Goal: Task Accomplishment & Management: Manage account settings

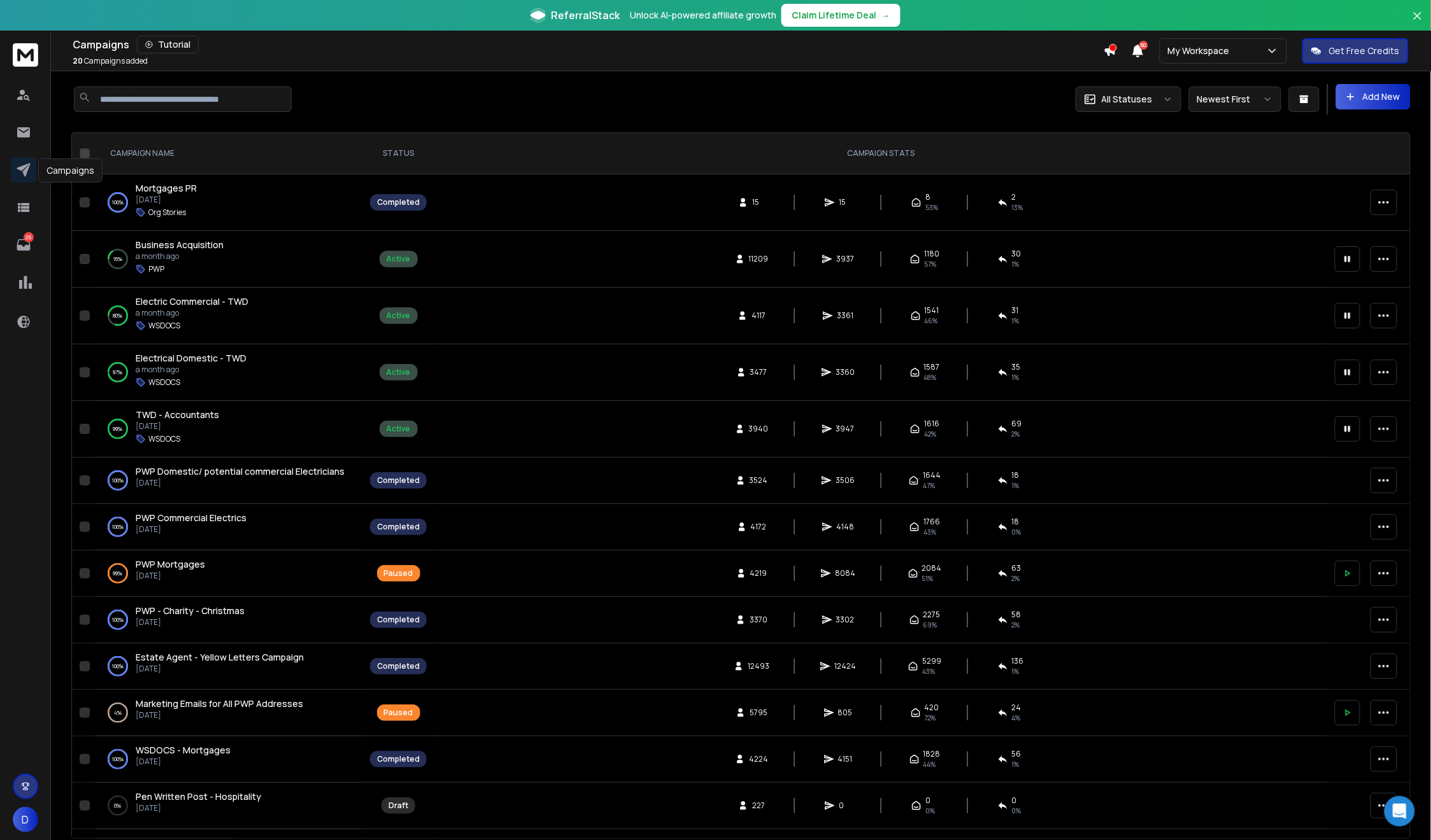
click at [242, 422] on div "99 % TWD - Accountants [DATE] WSDOCS" at bounding box center [228, 429] width 242 height 40
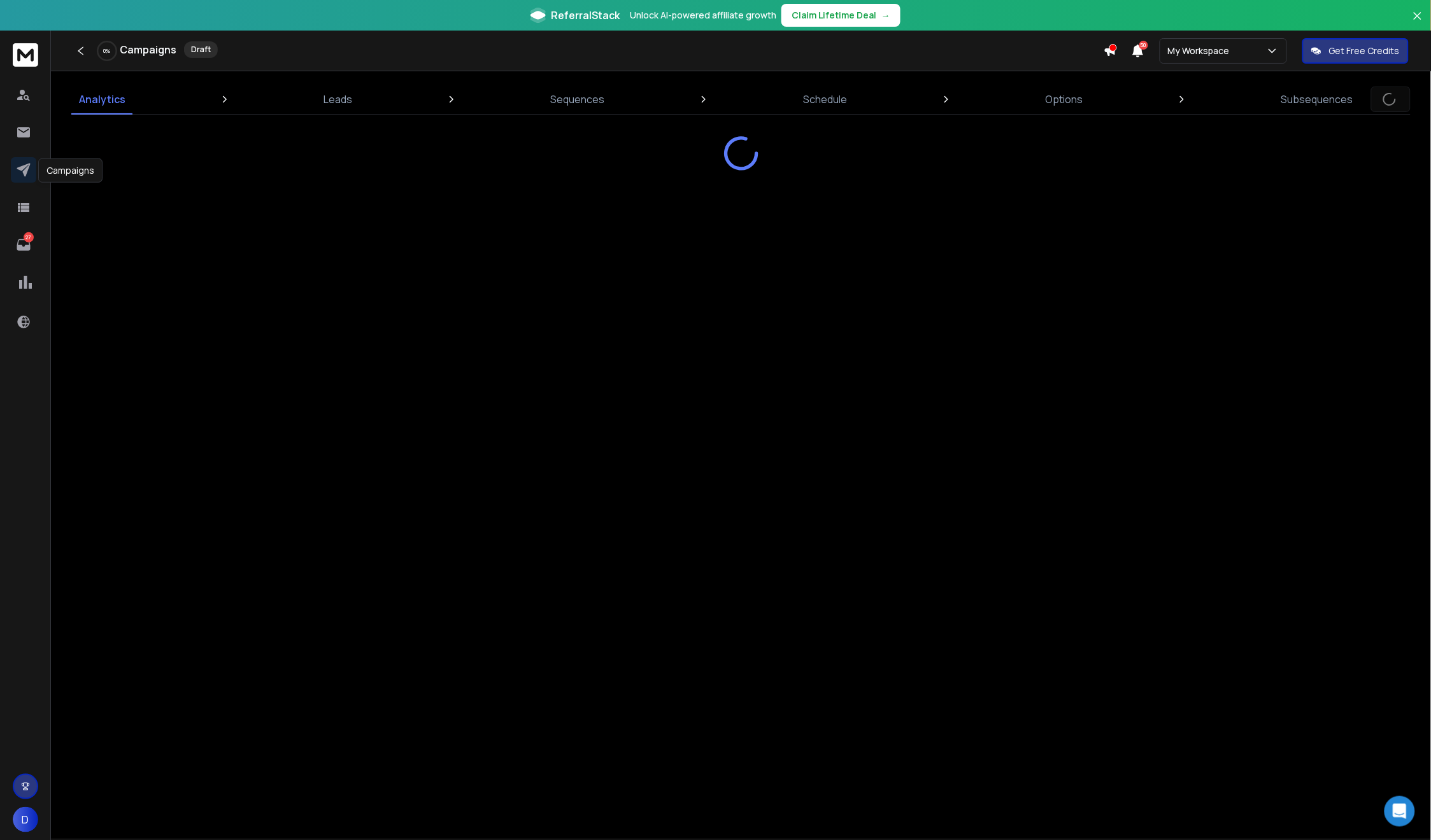
click at [22, 168] on icon at bounding box center [23, 170] width 13 height 13
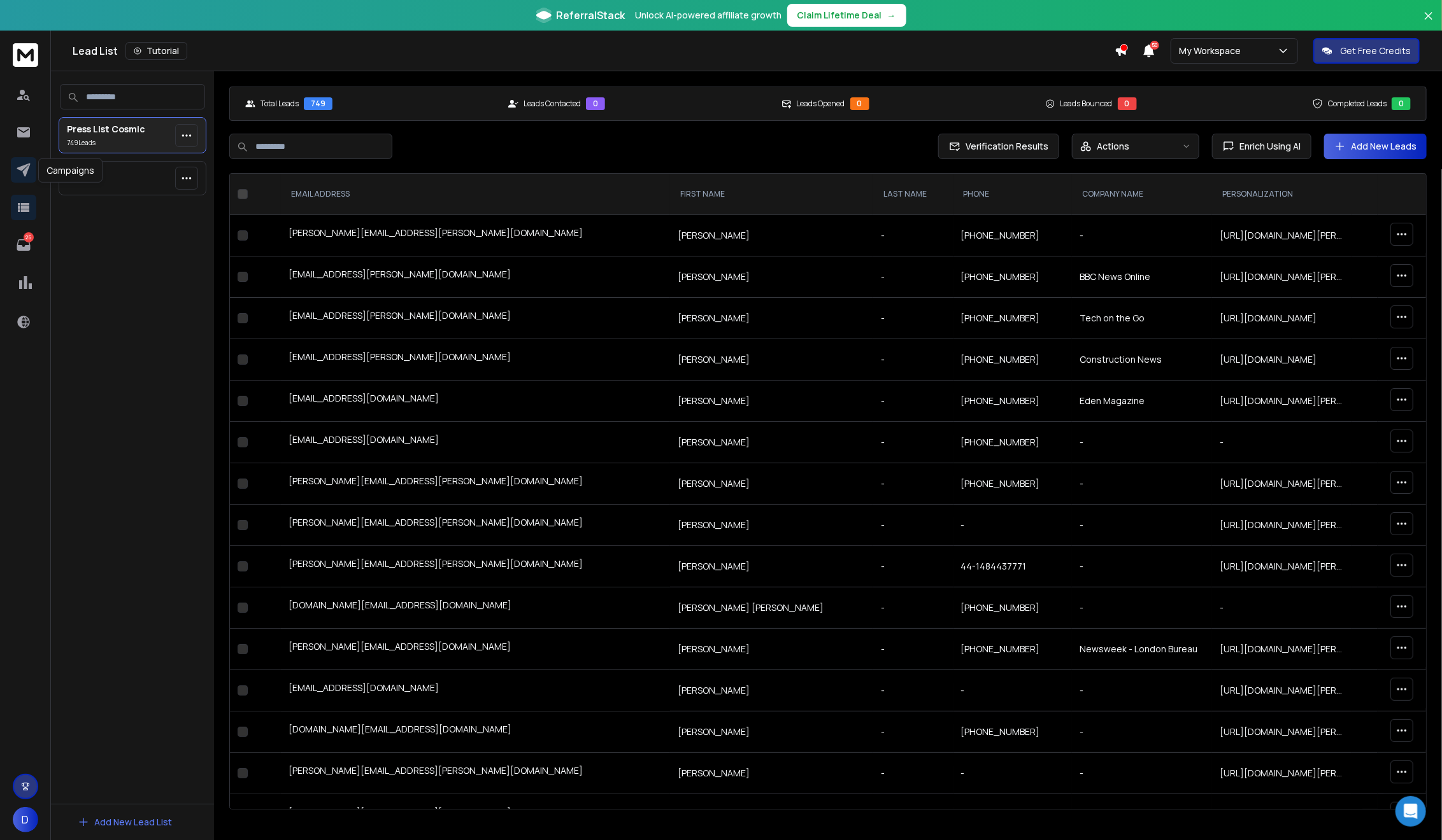
click at [23, 171] on icon at bounding box center [23, 170] width 13 height 13
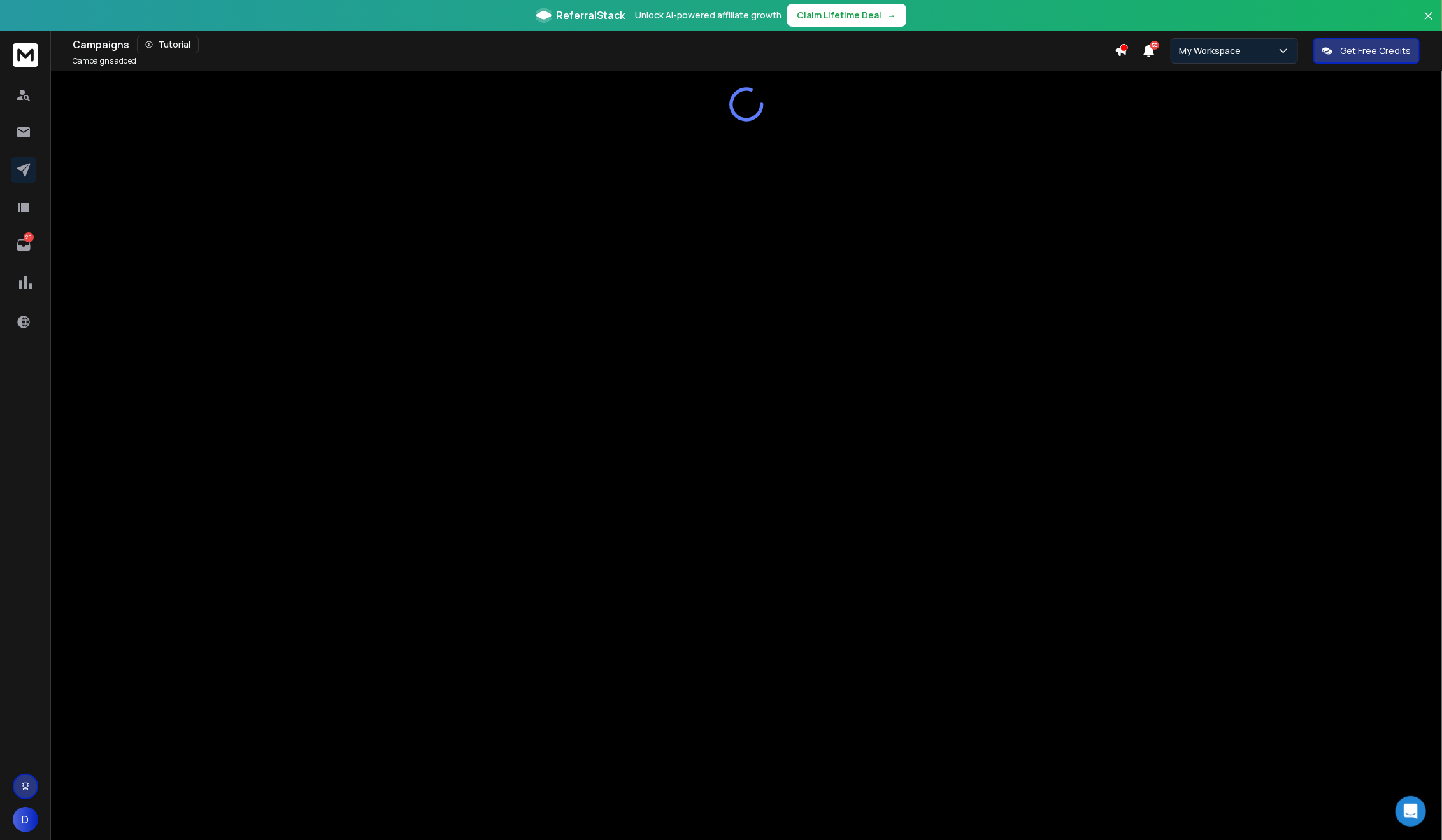
click at [1261, 47] on div "My Workspace" at bounding box center [1234, 51] width 111 height 13
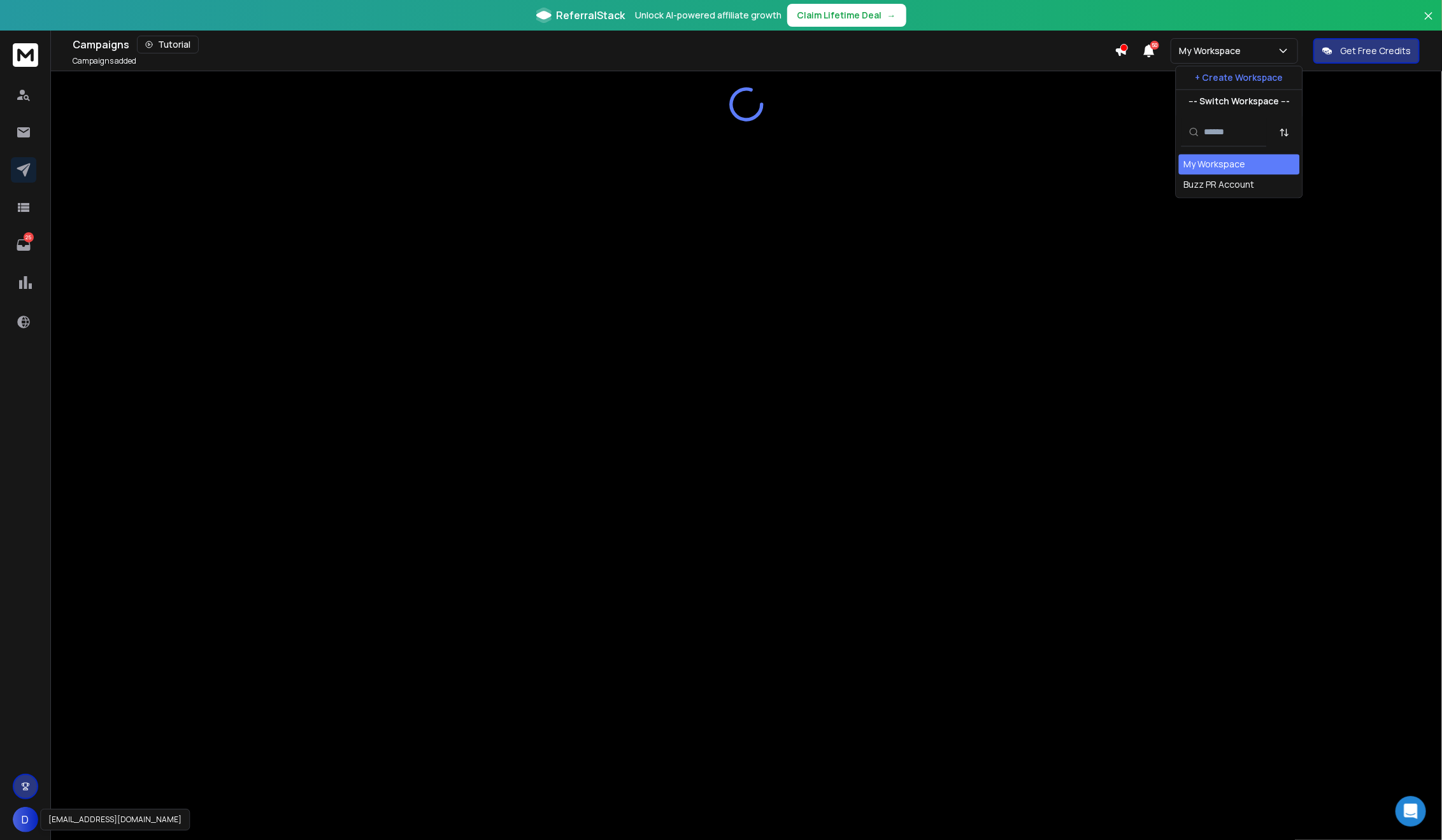
click at [25, 821] on span "D" at bounding box center [25, 820] width 25 height 25
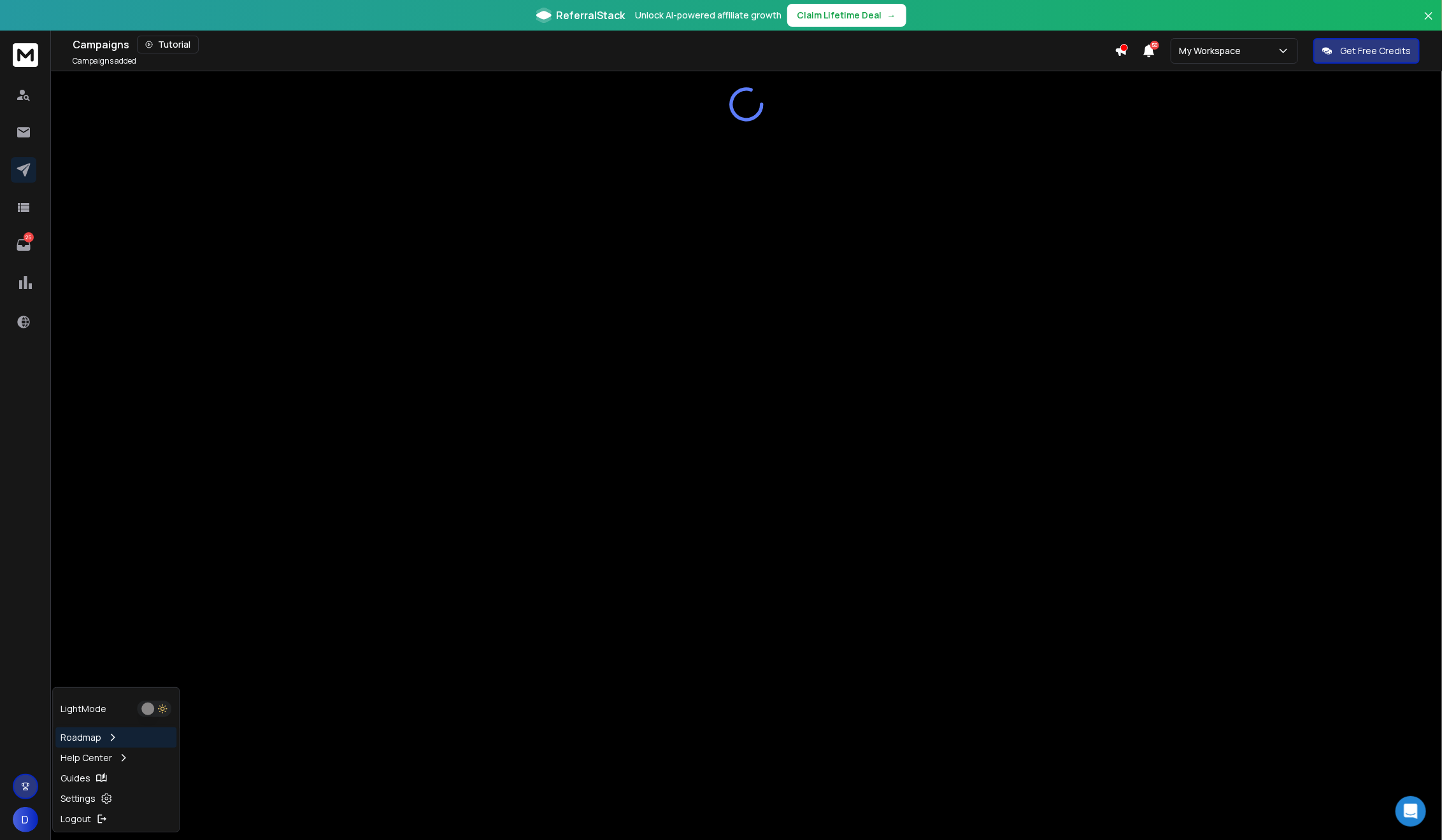
click at [139, 705] on button "button" at bounding box center [154, 710] width 34 height 17
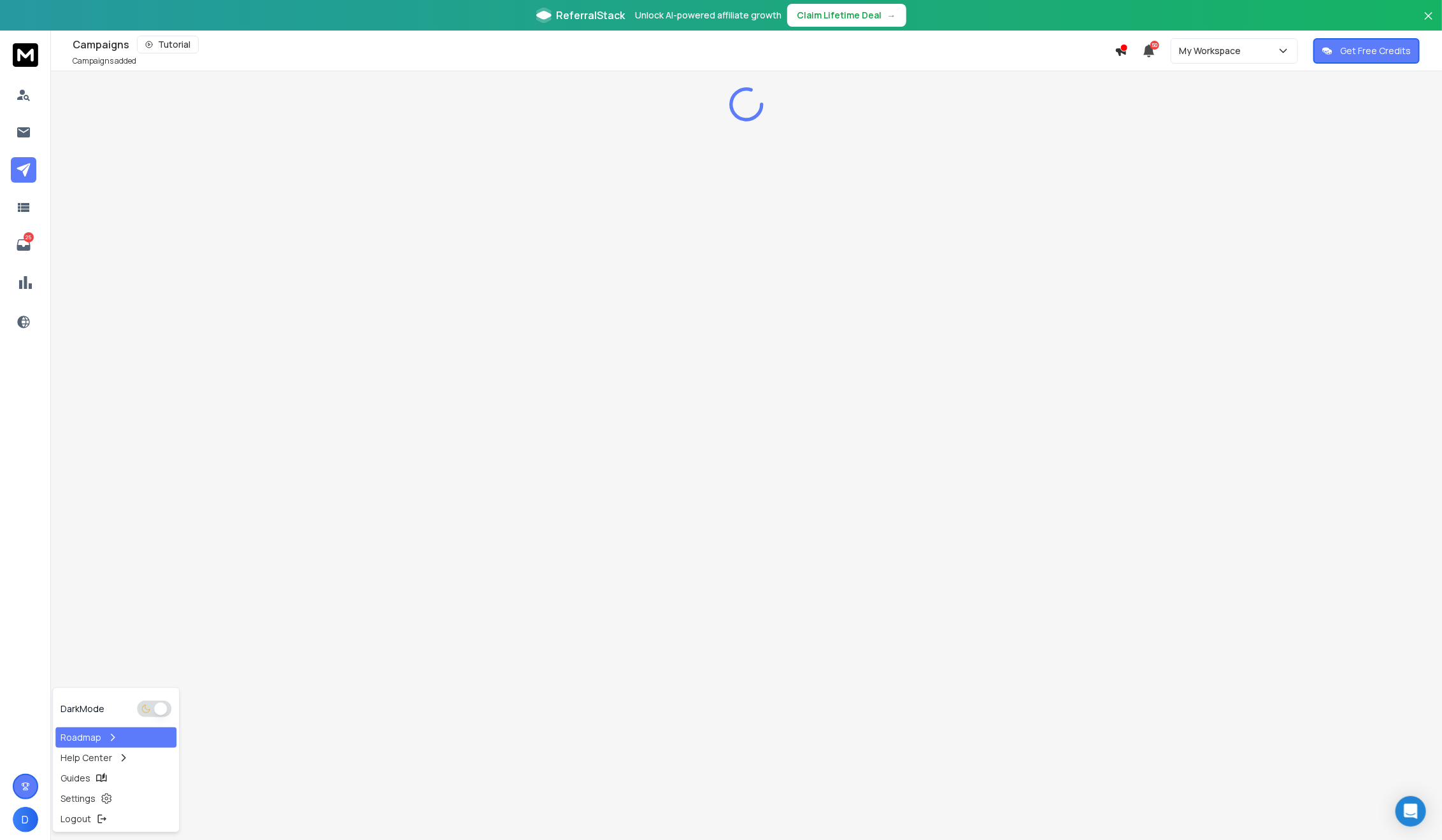
click at [1018, 260] on div "ReferralStack Unlock AI-powered affiliate growth Lifetime Deals available! Clai…" at bounding box center [721, 420] width 1442 height 840
click at [24, 98] on icon at bounding box center [24, 95] width 15 height 15
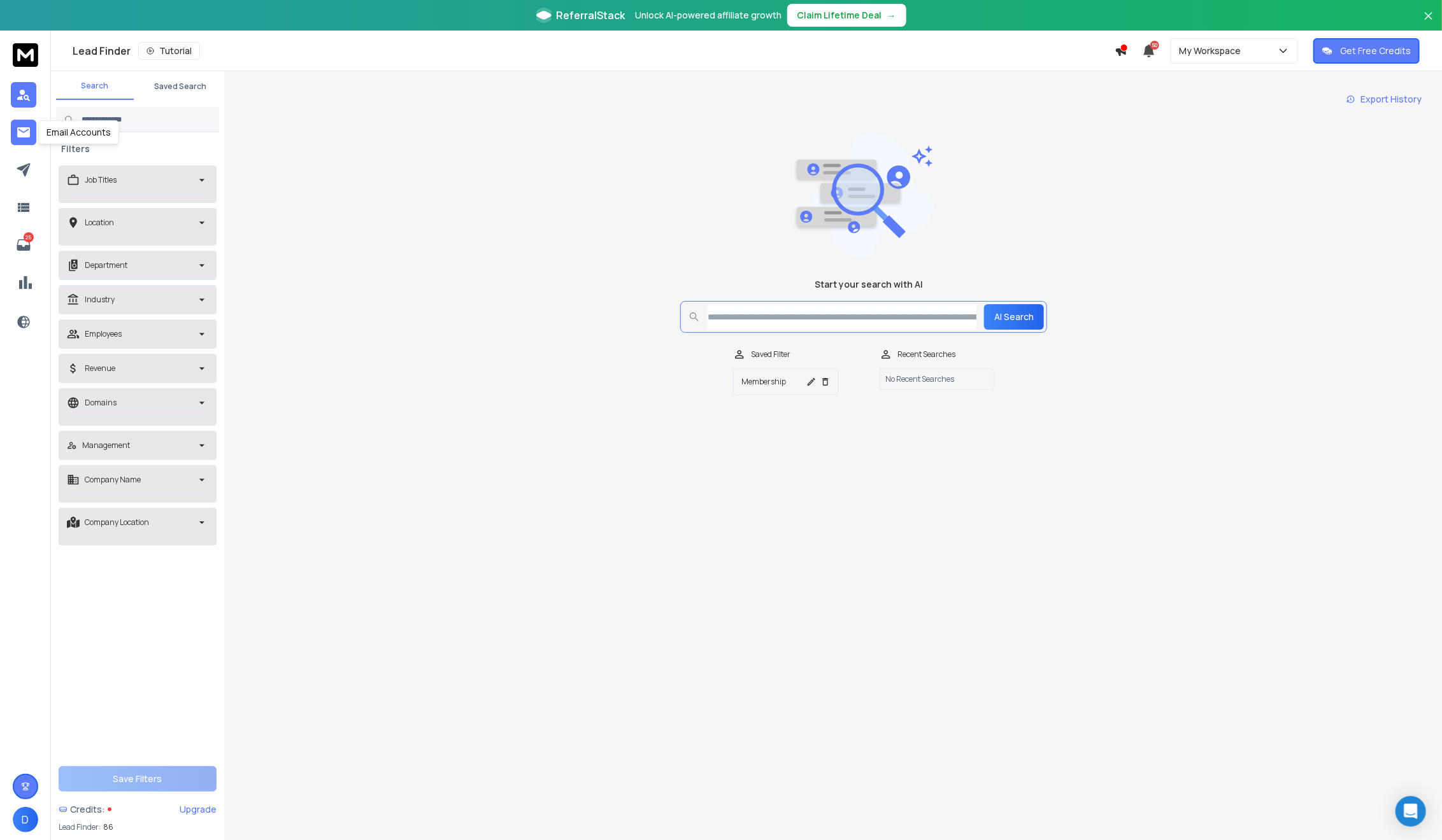
click at [20, 128] on icon at bounding box center [24, 132] width 13 height 10
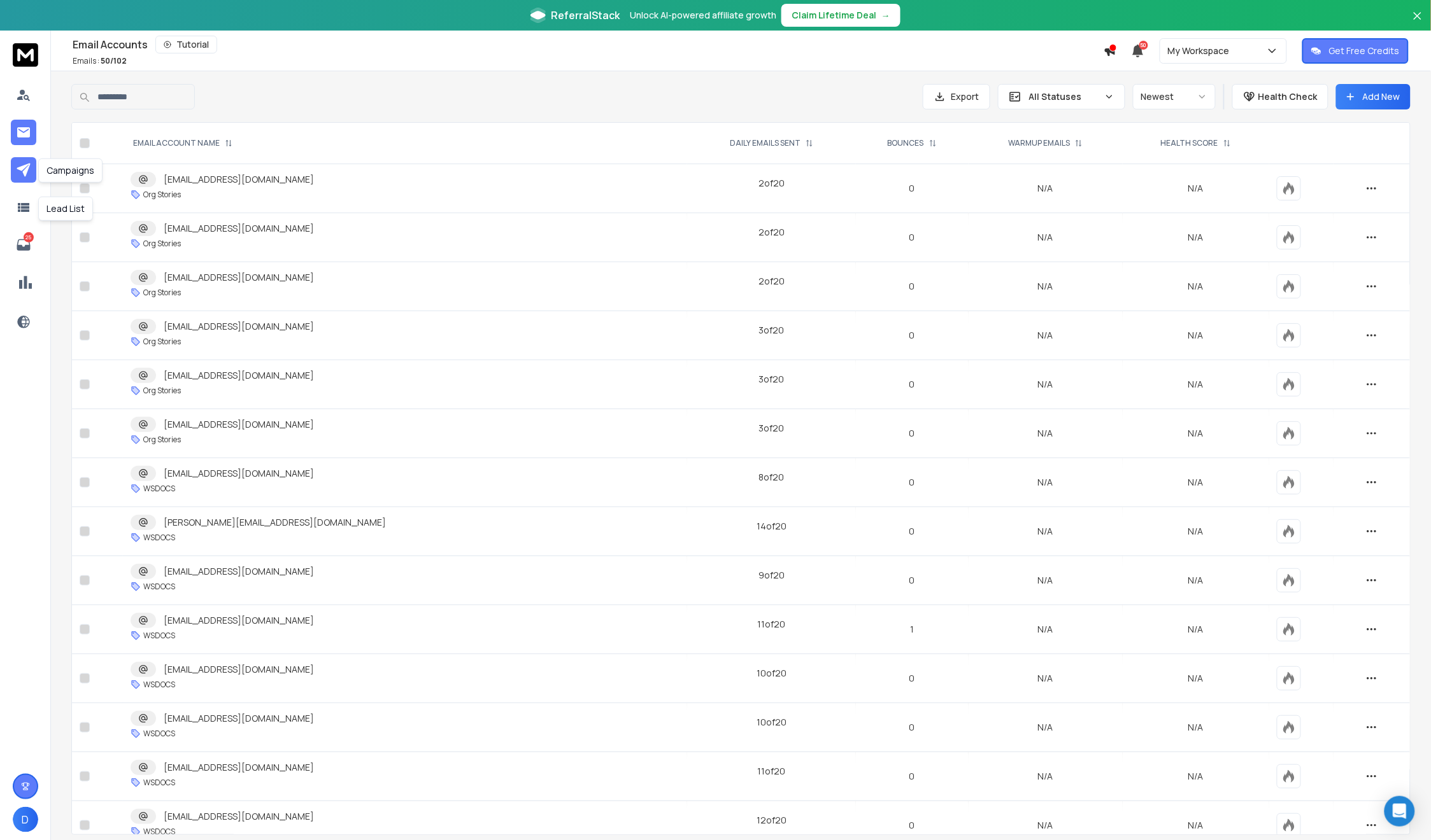
click at [27, 174] on icon at bounding box center [24, 170] width 15 height 15
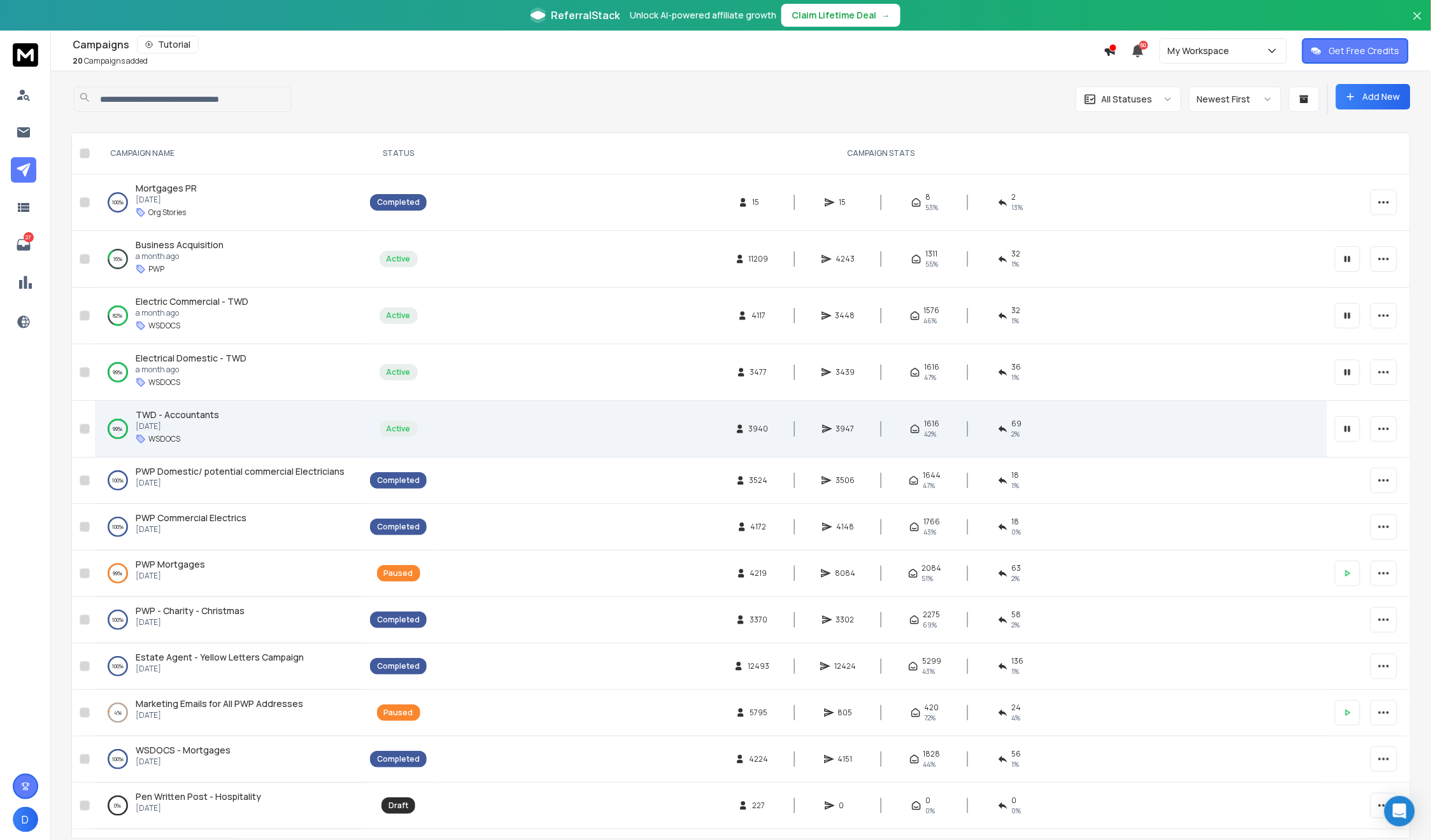
click at [310, 419] on div "99 % TWD - Accountants 2 months ago WSDOCS" at bounding box center [228, 429] width 242 height 40
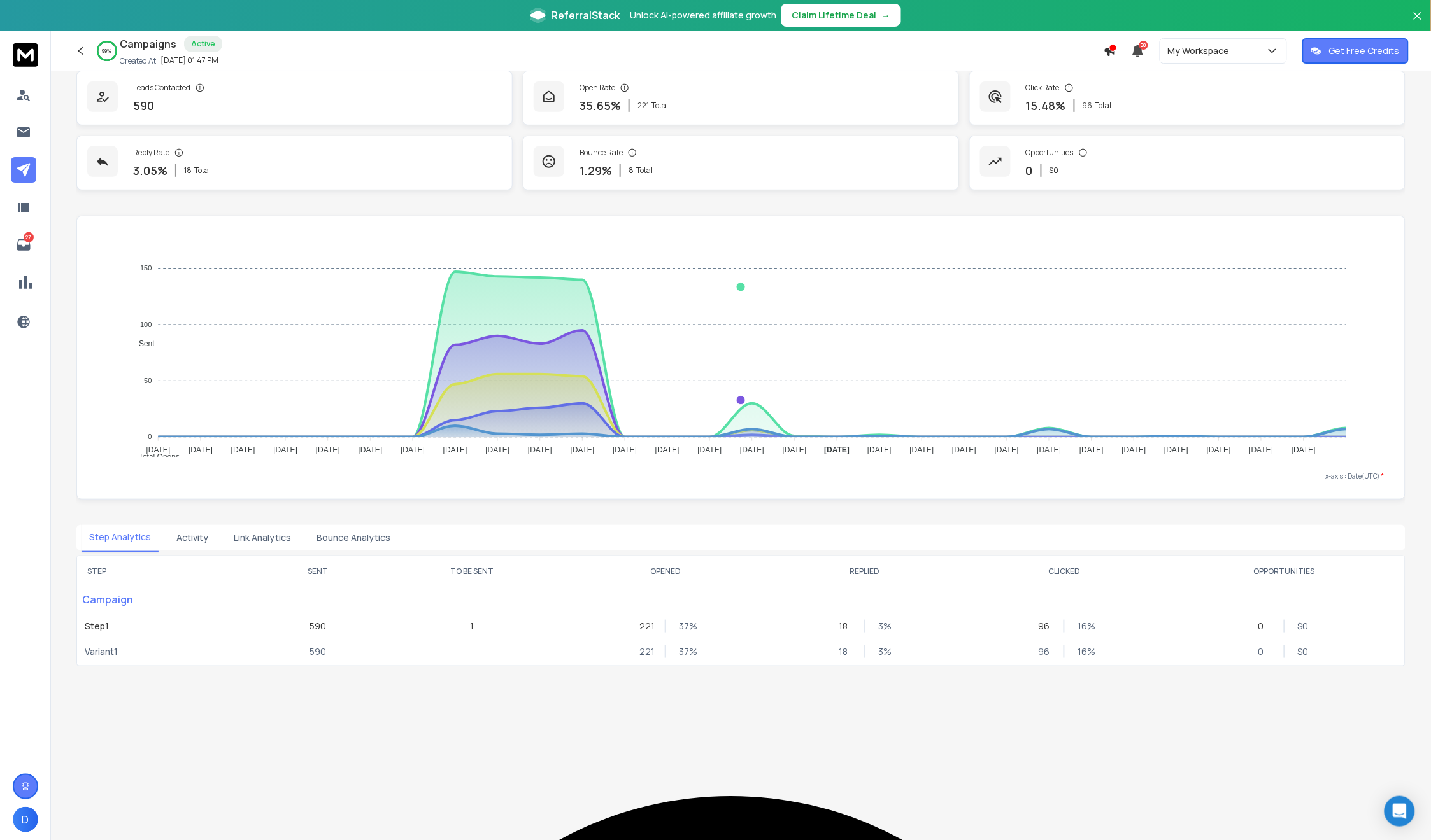
scroll to position [174, 0]
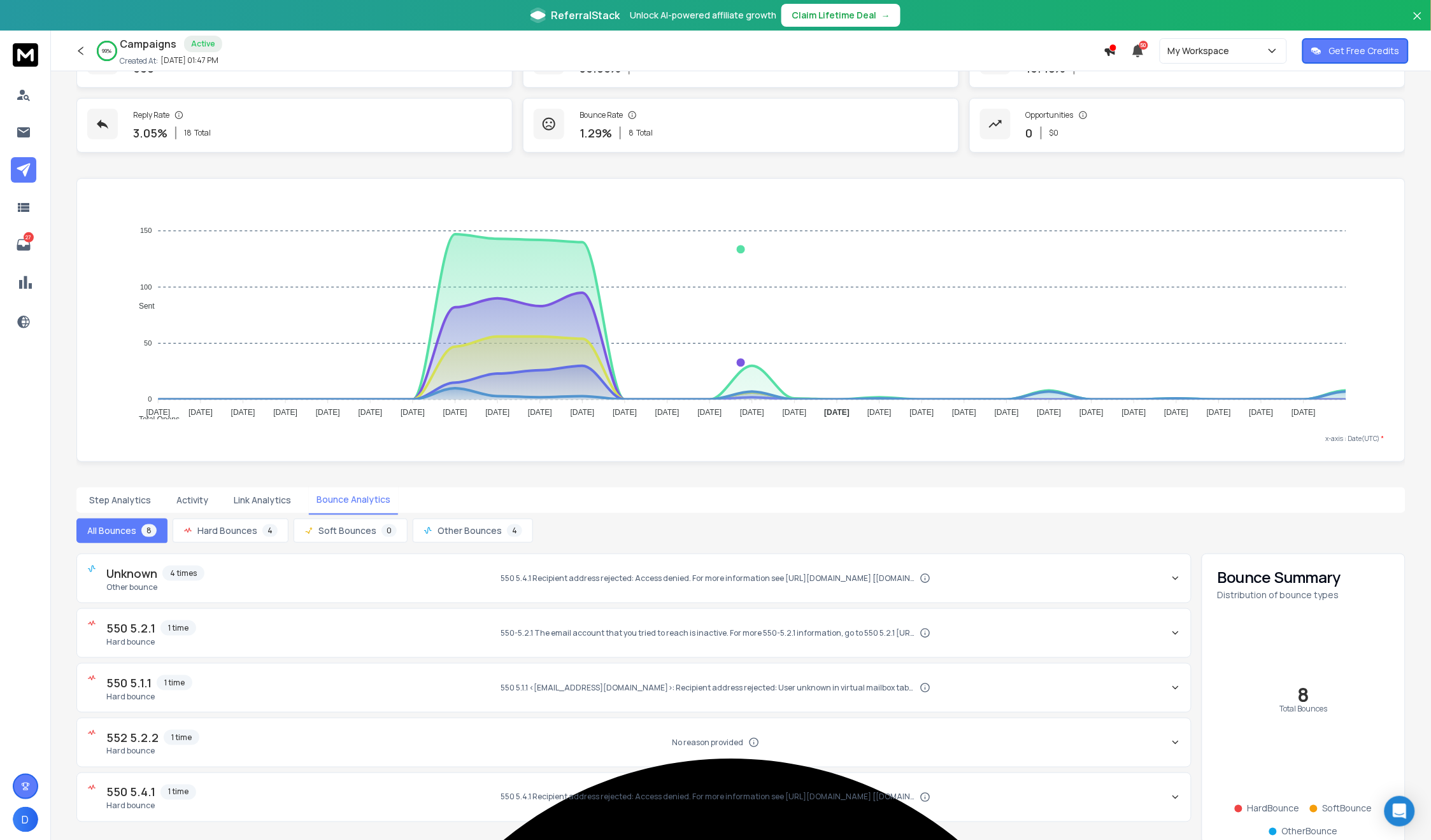
click at [324, 499] on button "Bounce Analytics" at bounding box center [354, 500] width 89 height 29
click at [250, 504] on button "Link Analytics" at bounding box center [262, 500] width 73 height 28
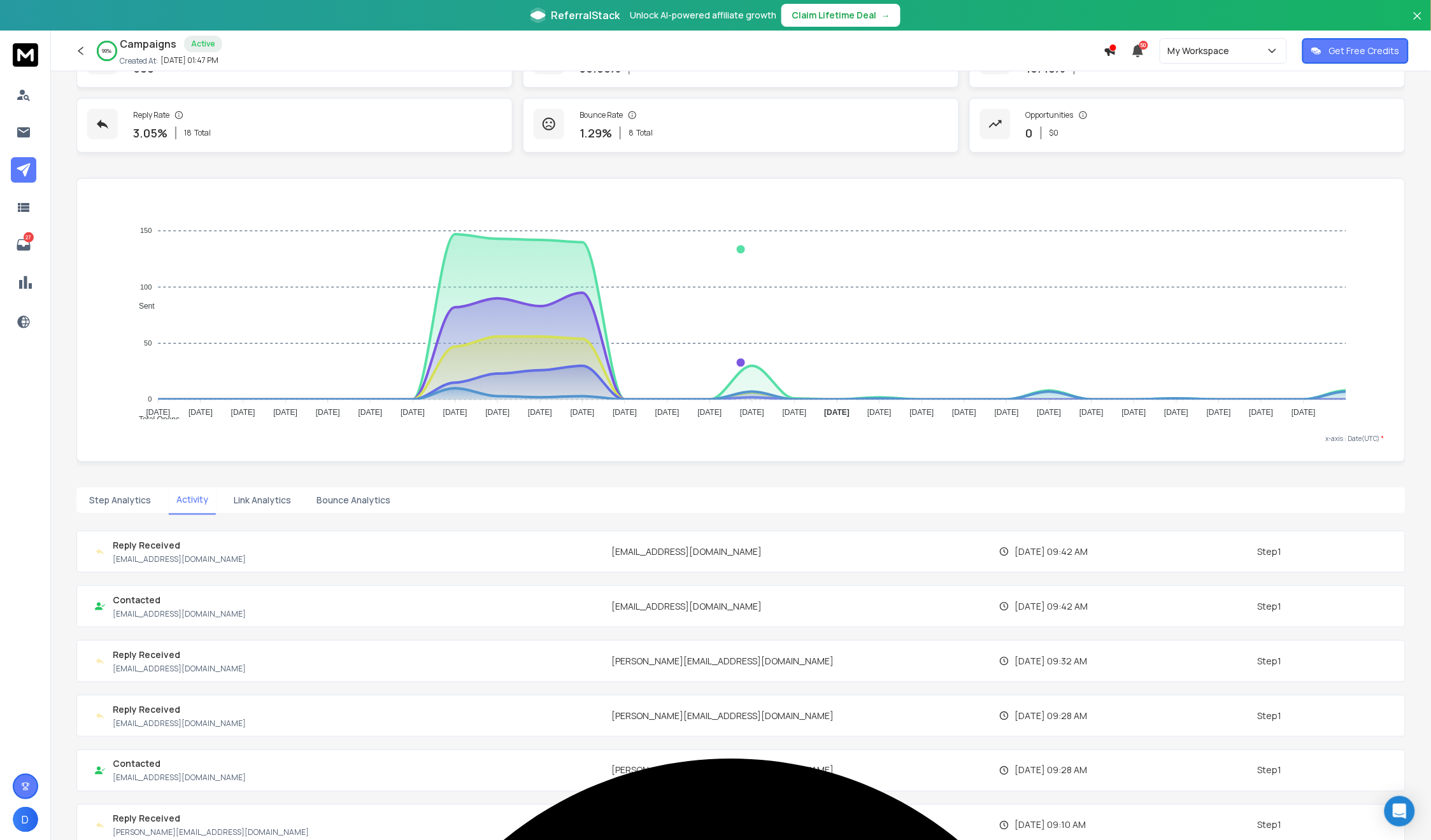
click at [200, 501] on button "Activity" at bounding box center [193, 500] width 47 height 29
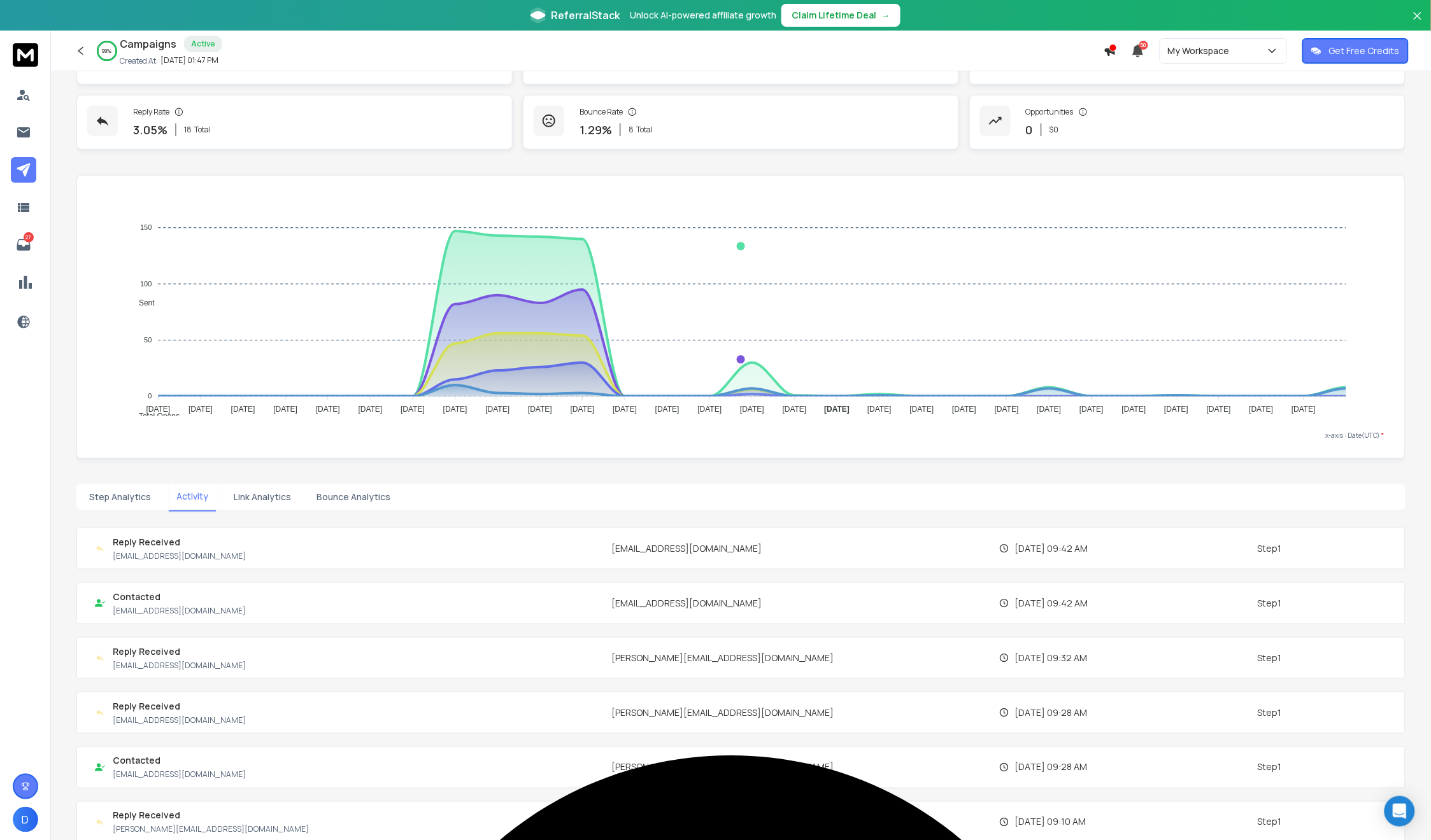
scroll to position [587, 0]
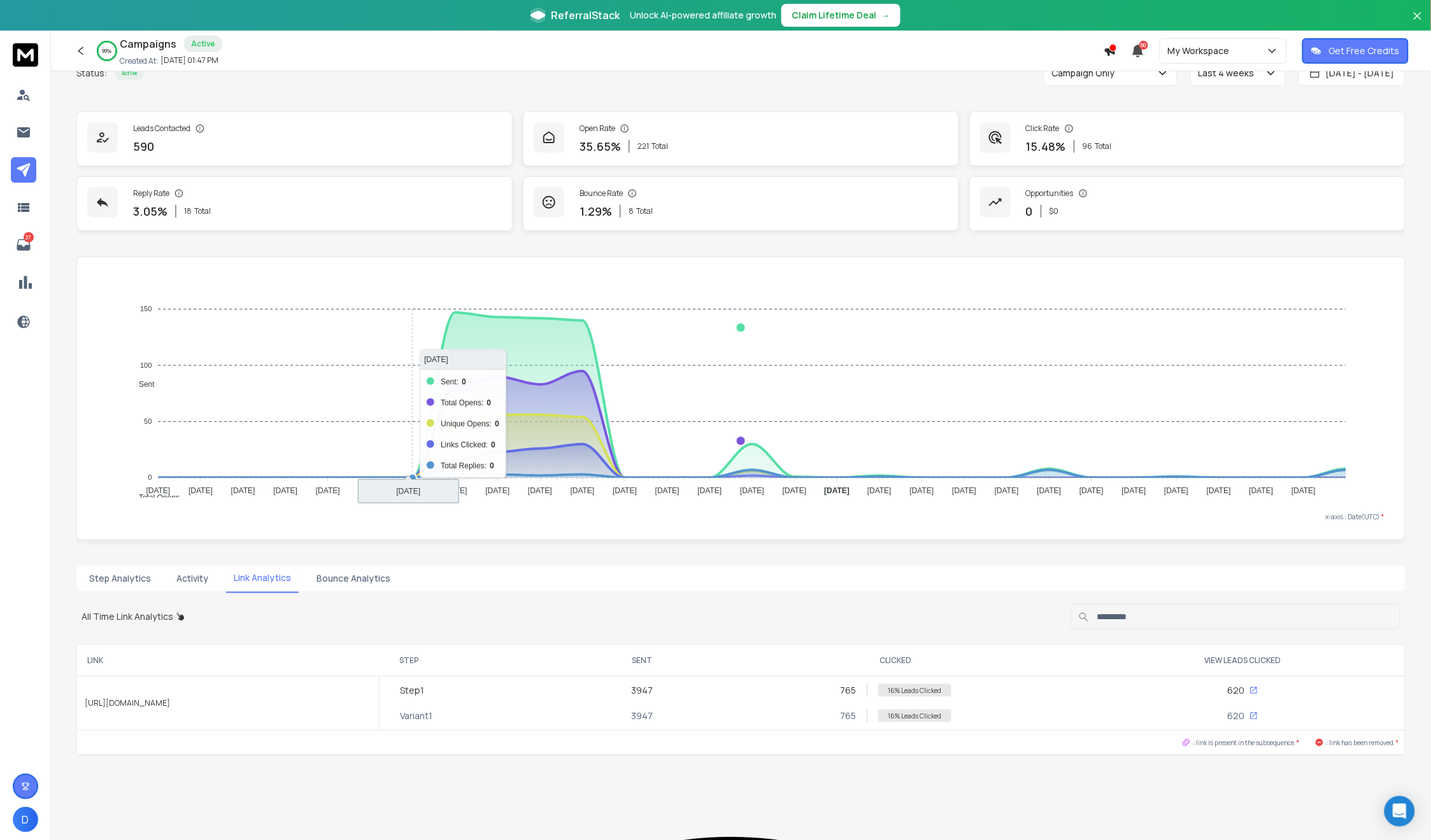
scroll to position [174, 0]
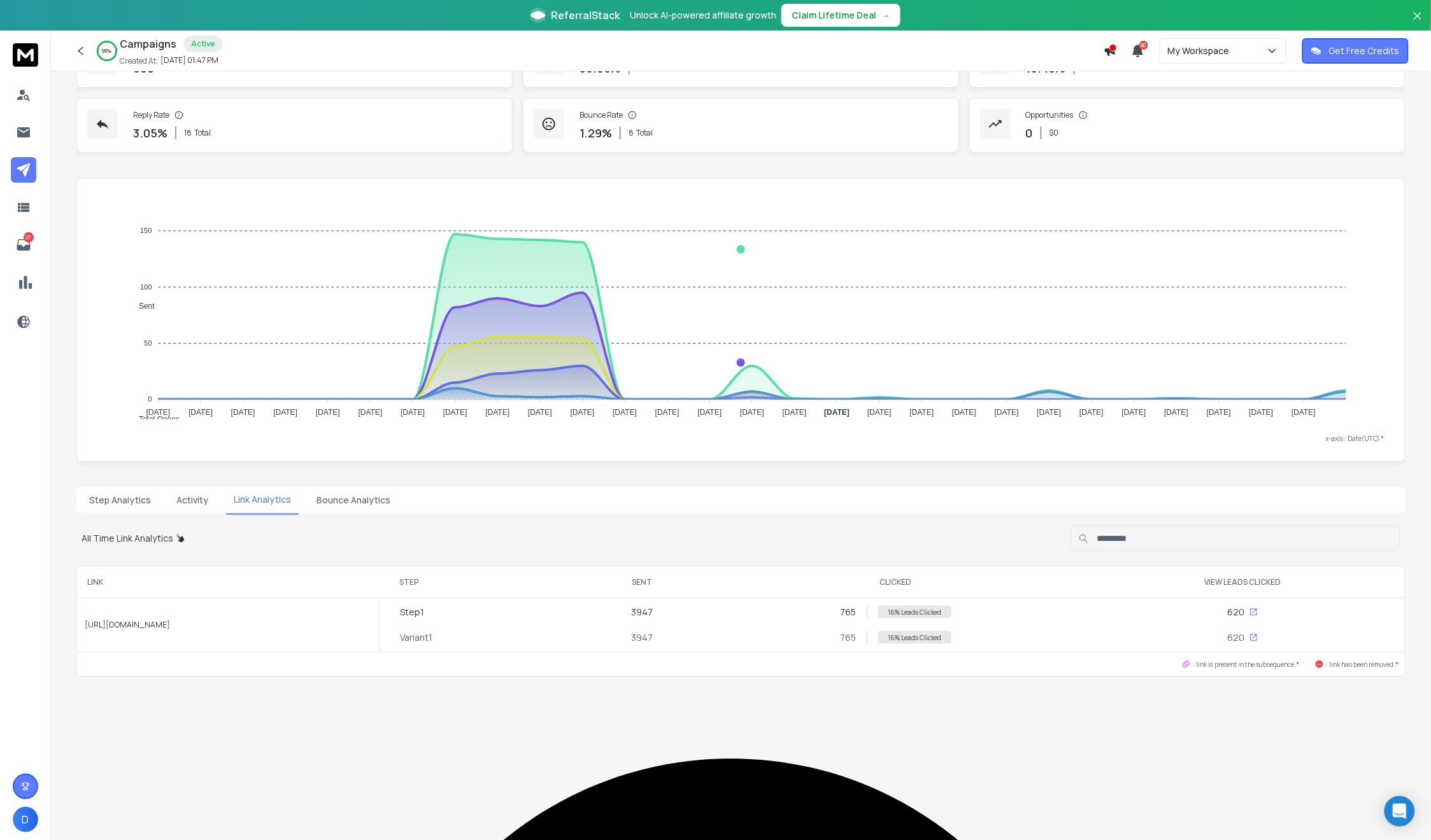
click at [182, 500] on button "Activity" at bounding box center [193, 500] width 47 height 28
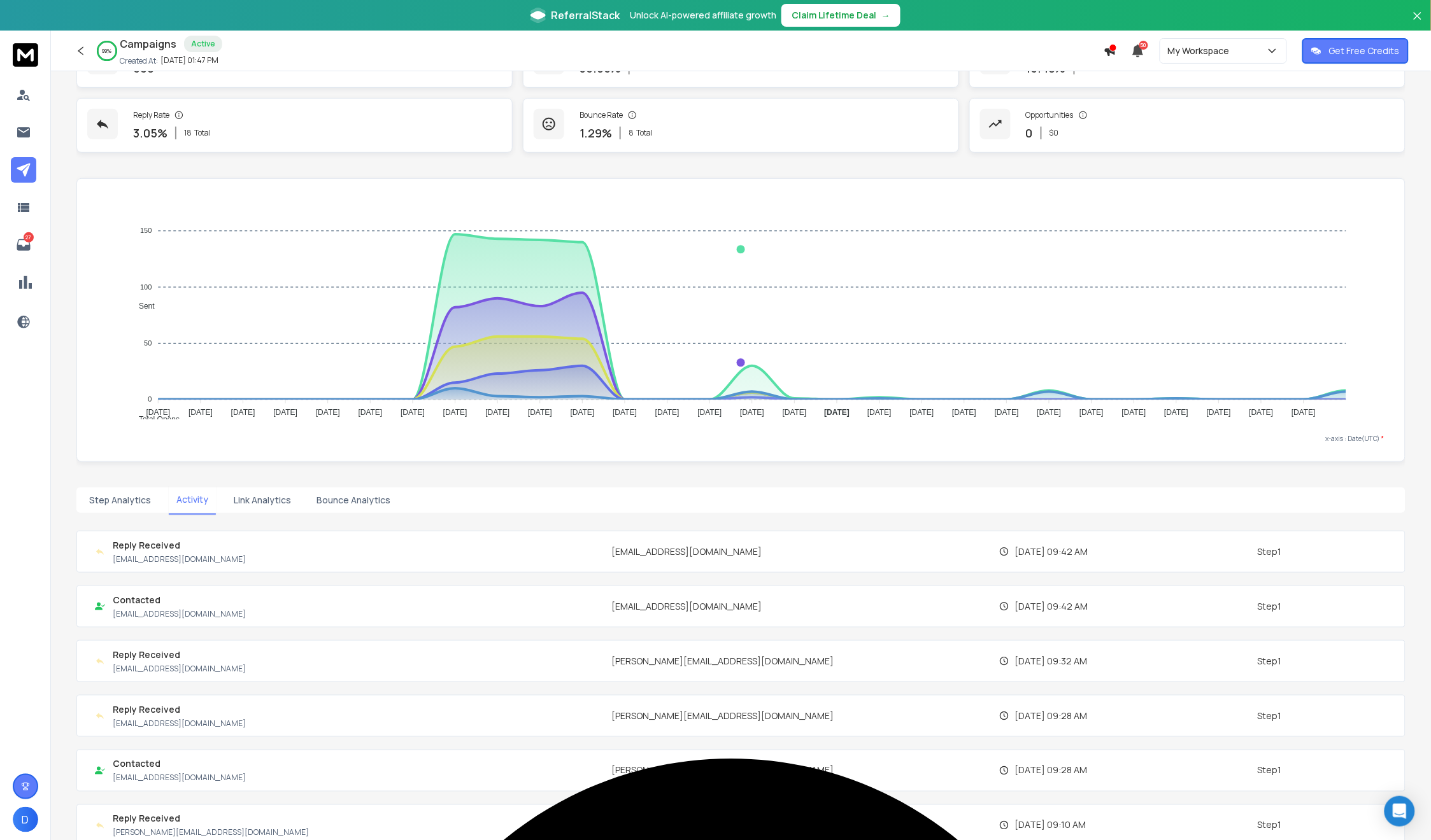
drag, startPoint x: 846, startPoint y: 550, endPoint x: 613, endPoint y: 555, distance: 233.1
type textarea "**********"
click at [613, 555] on div "jane.tbs@bookkeepers-hampshire-westsussex.co.uk" at bounding box center [806, 552] width 388 height 13
copy p "jane.tbs@bookkeepers-hampshire-westsussex.co.uk"
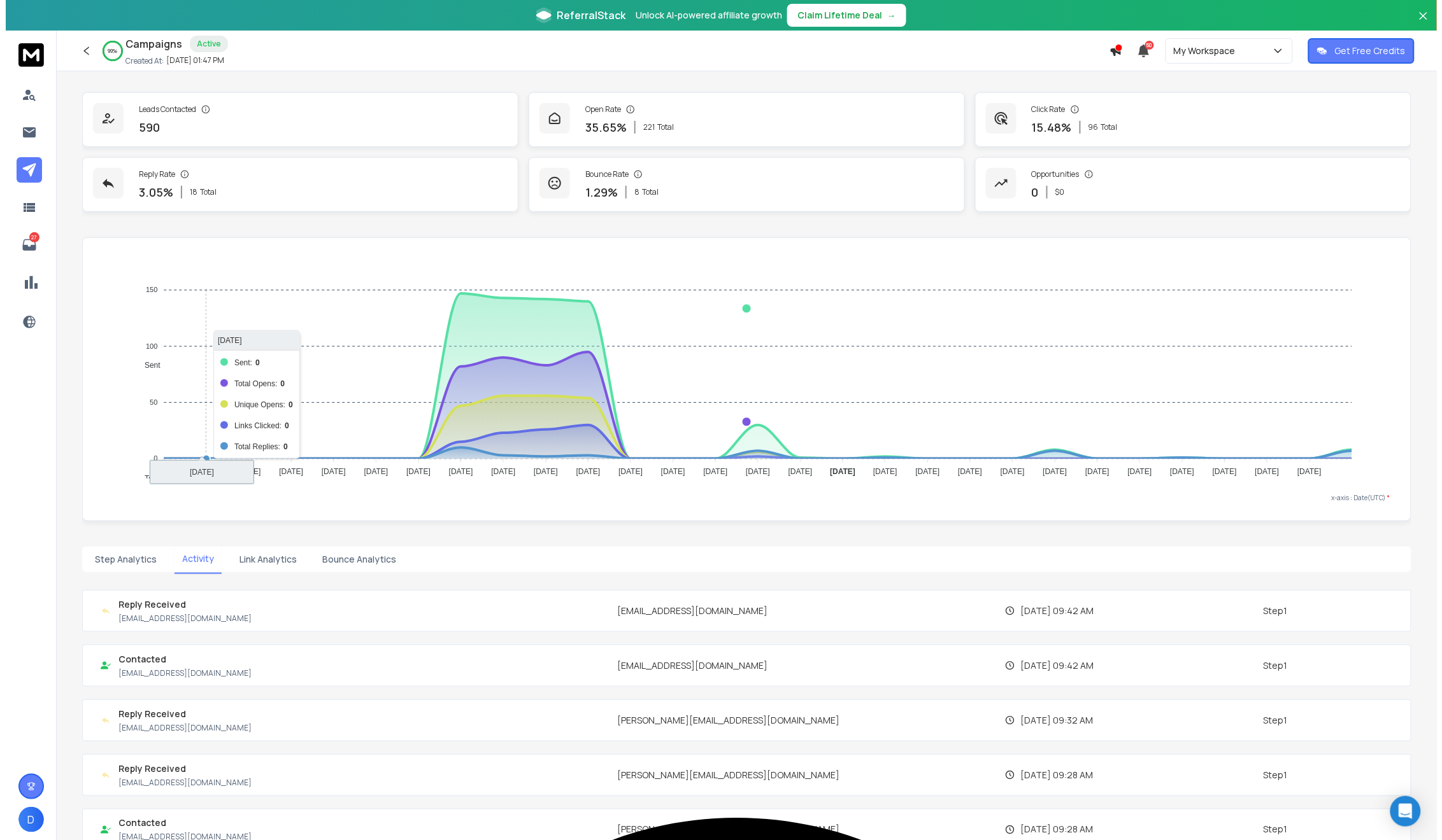
scroll to position [0, 0]
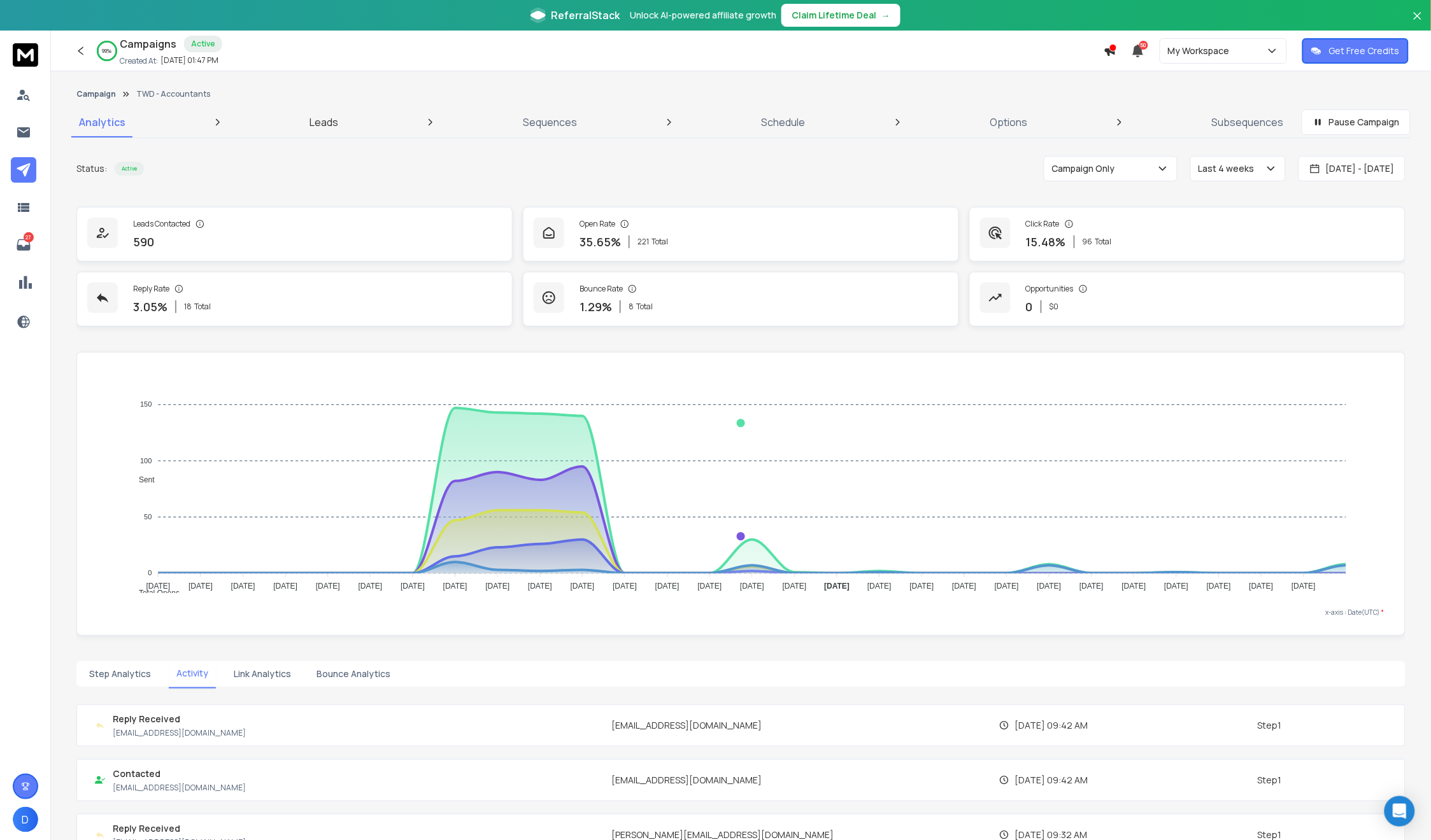
click at [340, 119] on link "Leads" at bounding box center [324, 122] width 44 height 31
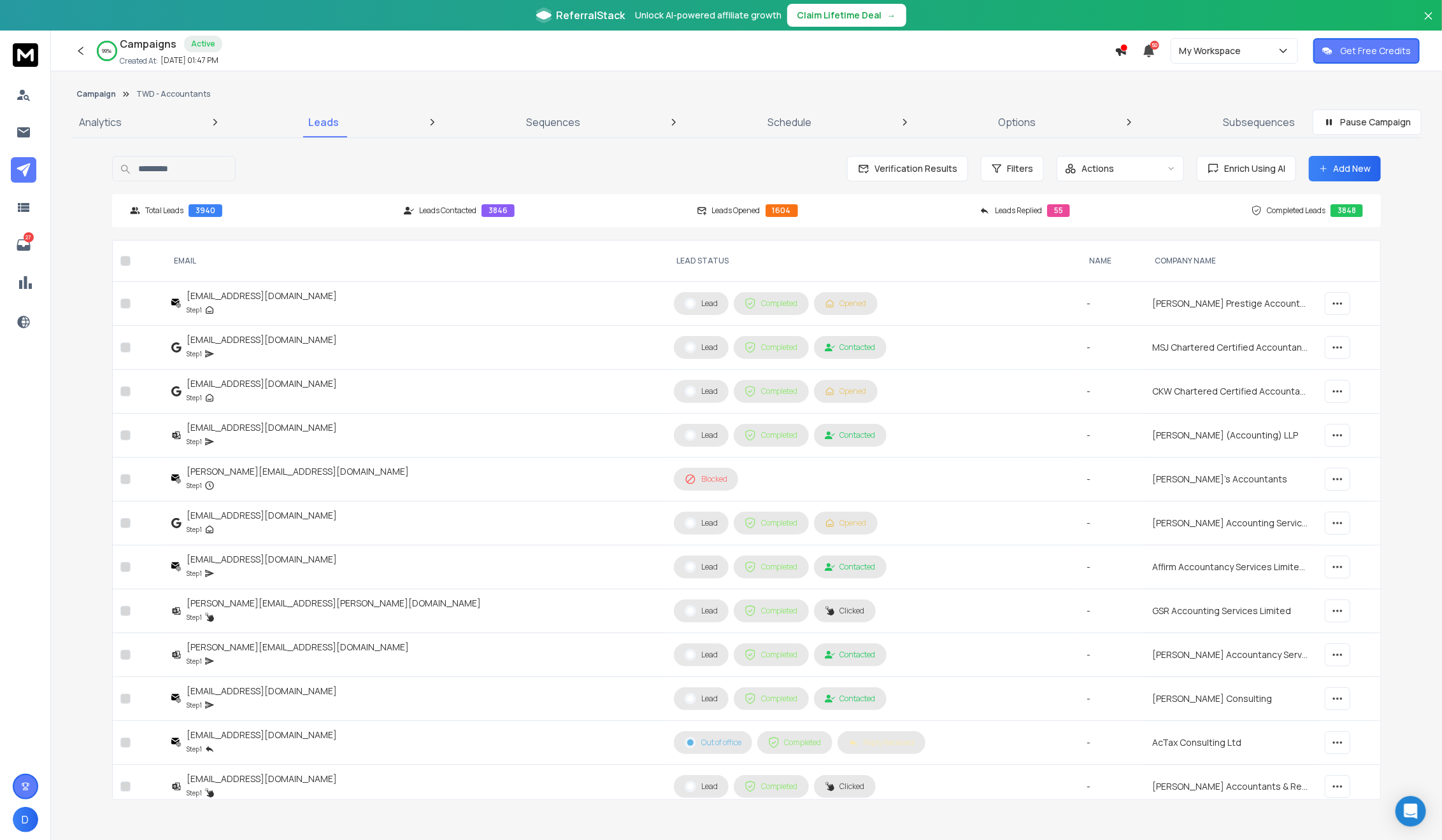
click at [163, 167] on input at bounding box center [174, 169] width 124 height 25
paste input "**********"
type input "**********"
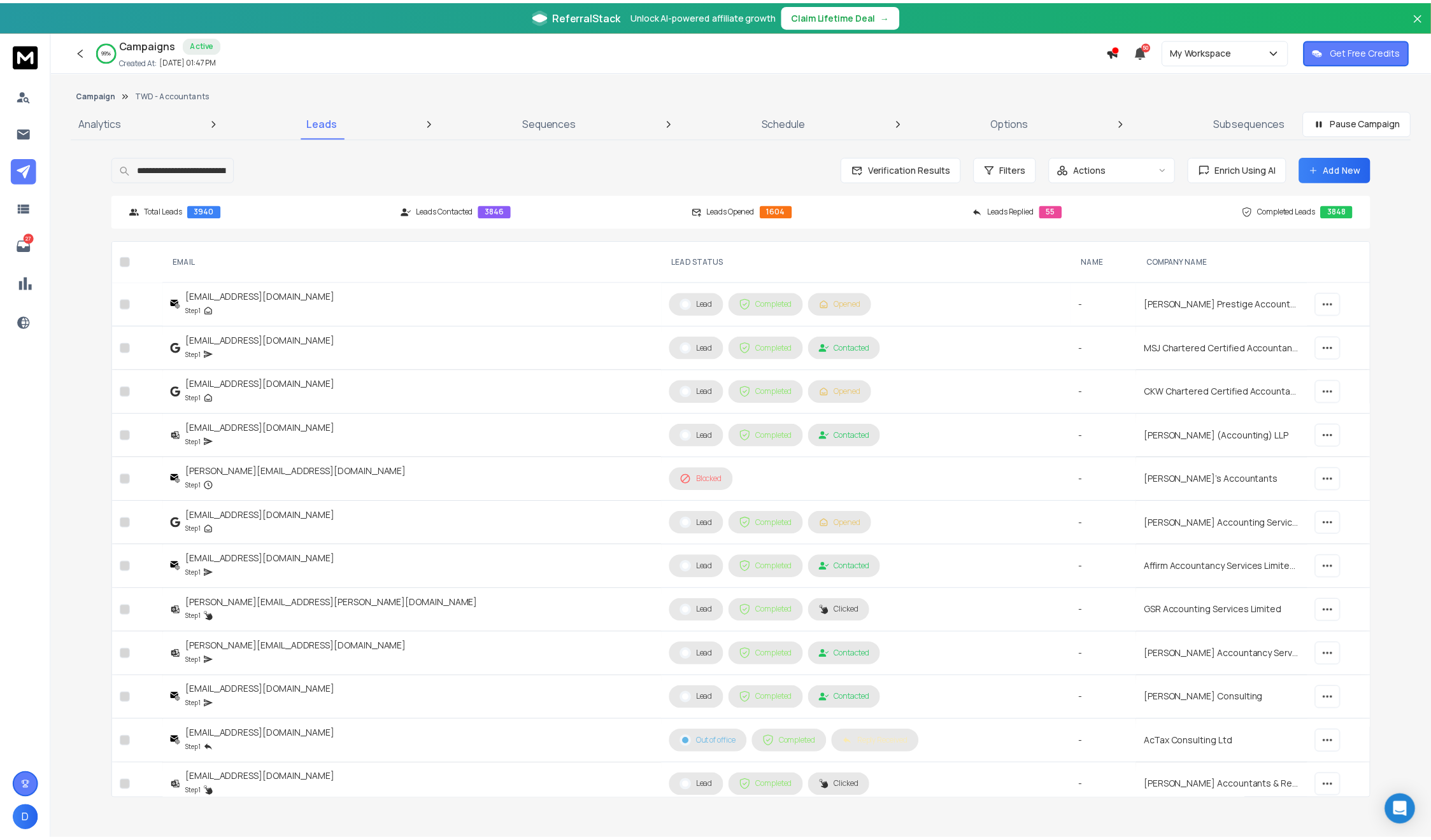
scroll to position [0, 115]
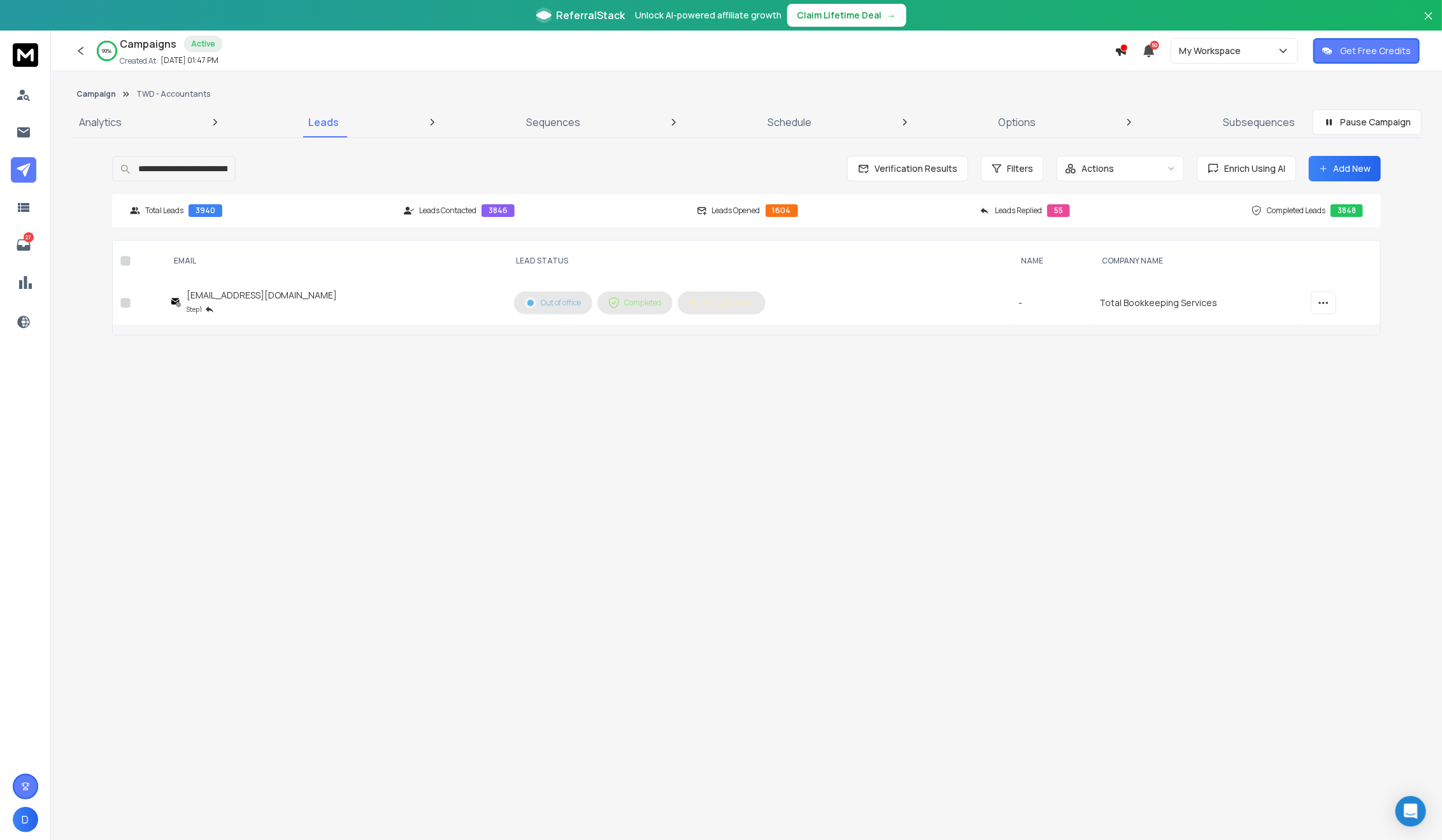
click at [936, 290] on td "Out of office Completed Reply Received" at bounding box center [759, 303] width 505 height 43
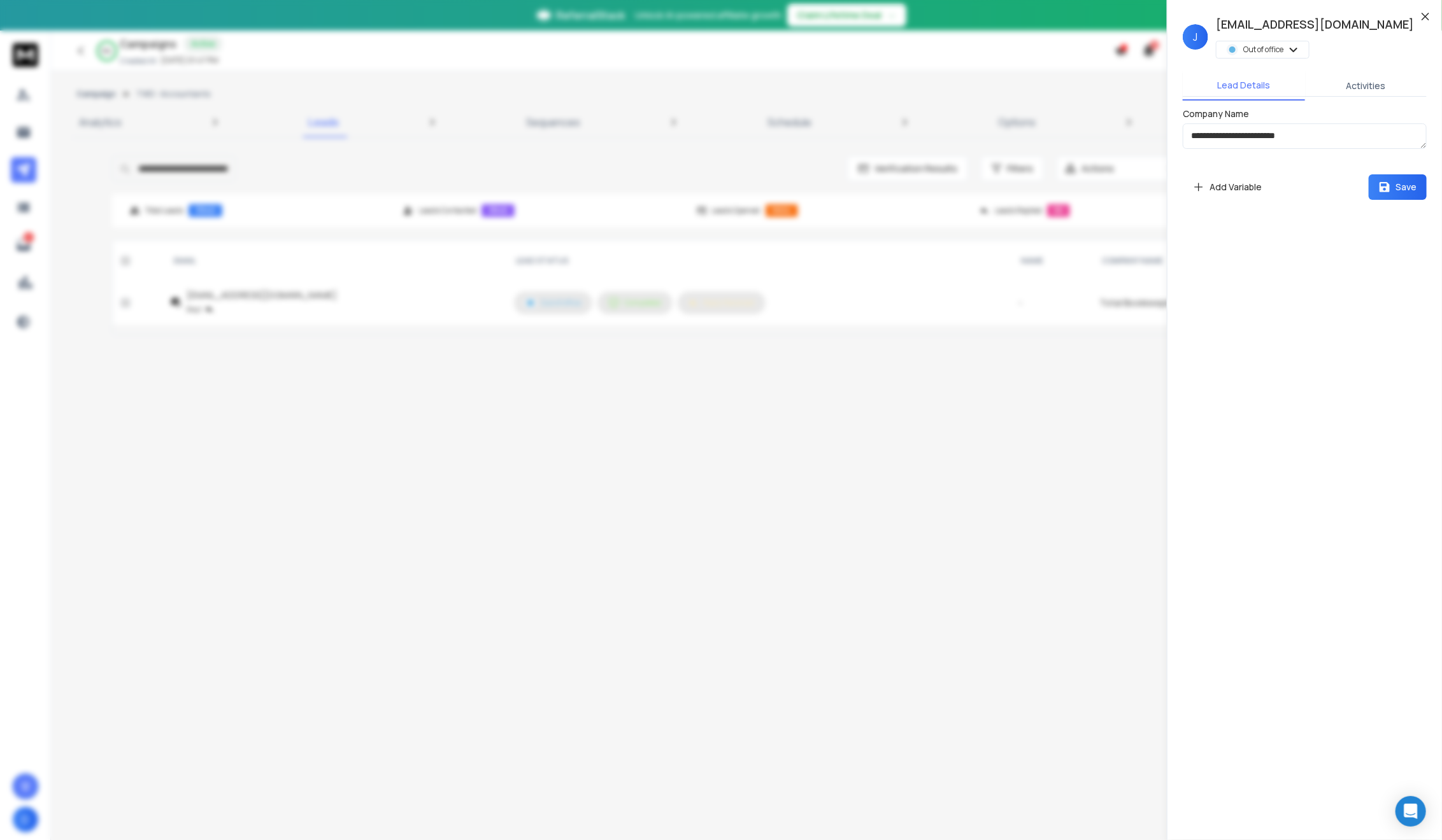
click at [1425, 13] on icon "button" at bounding box center [1425, 17] width 13 height 13
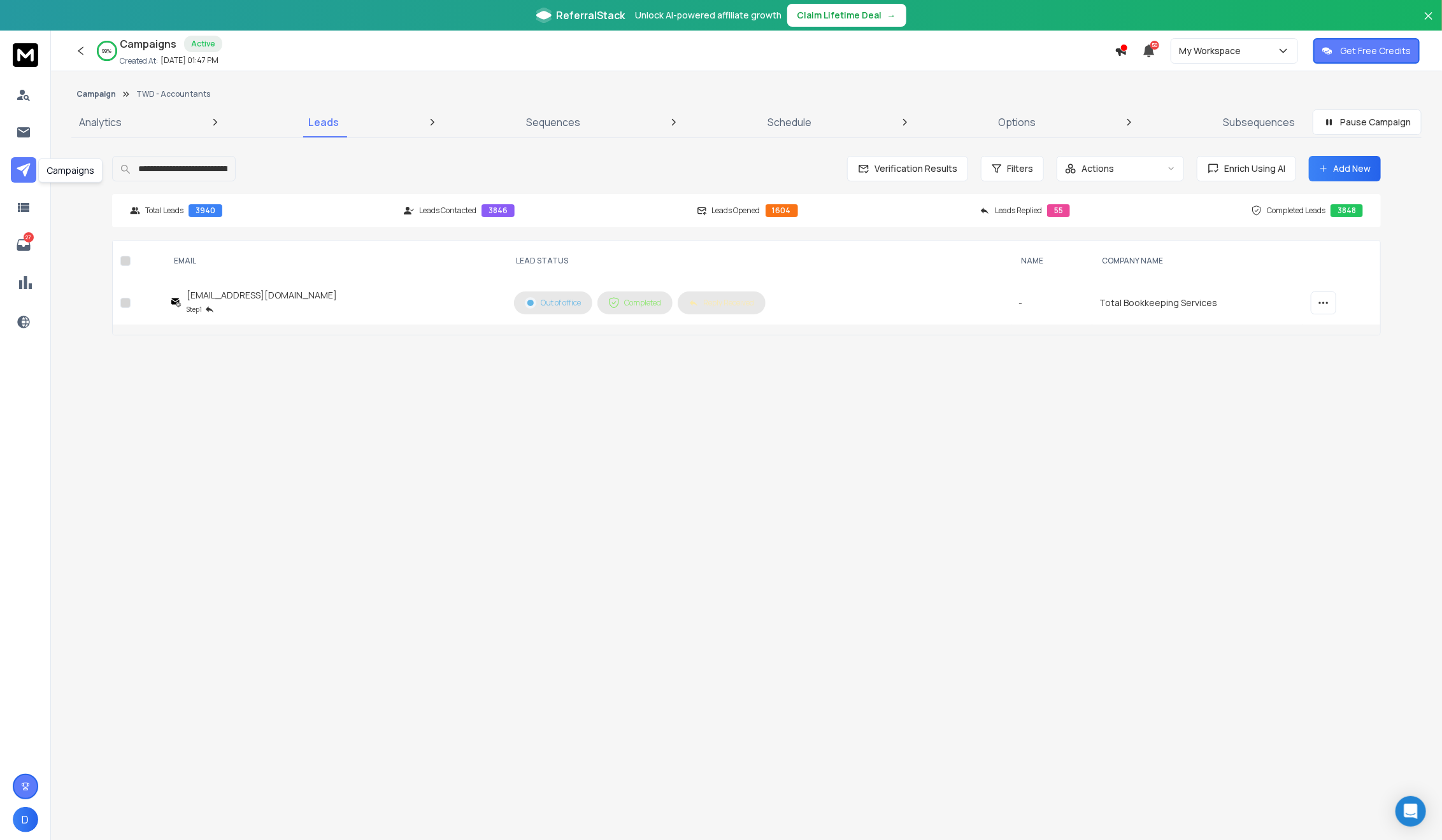
click at [25, 173] on icon at bounding box center [23, 170] width 13 height 13
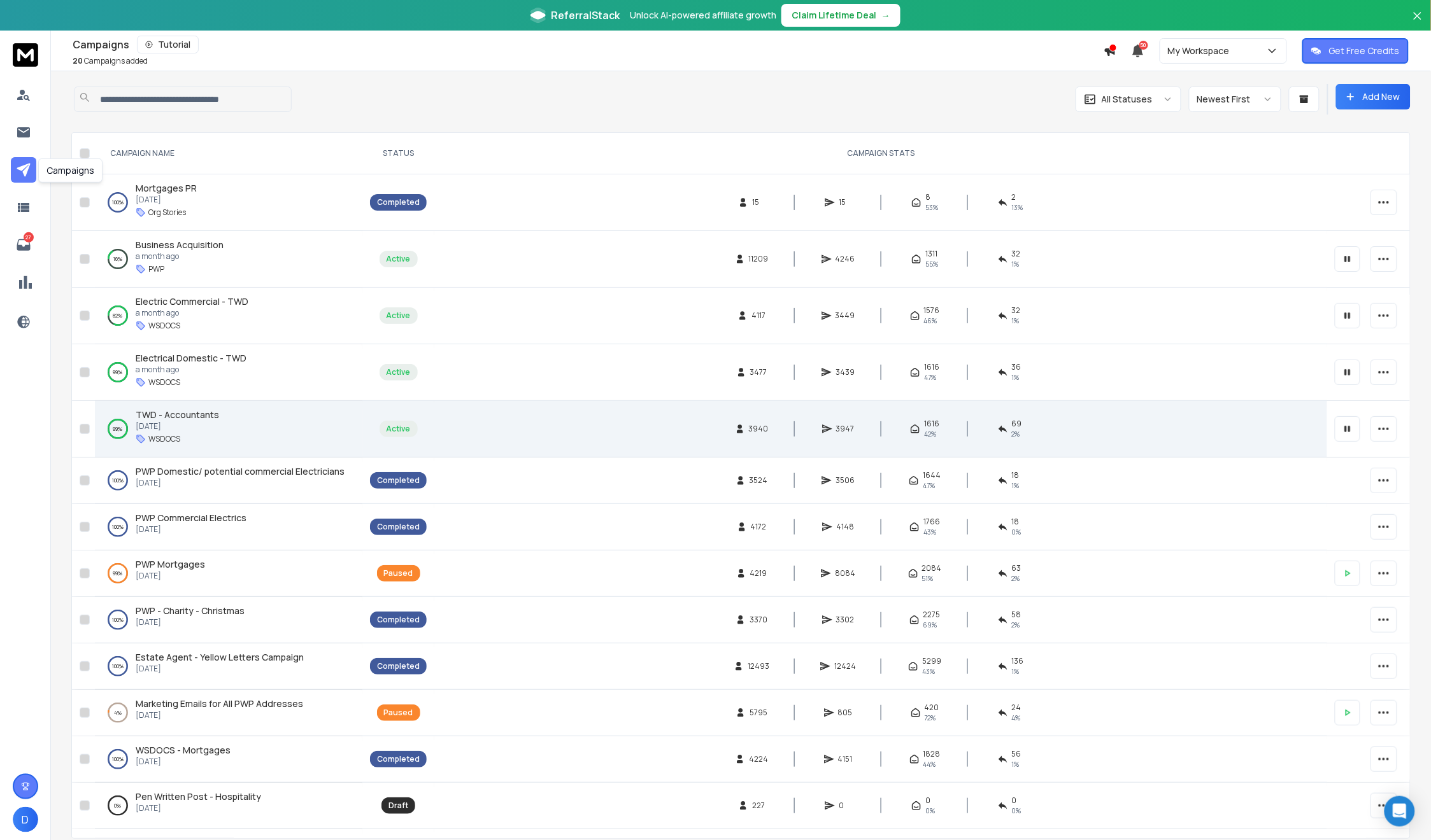
click at [398, 428] on div "Active" at bounding box center [399, 429] width 24 height 10
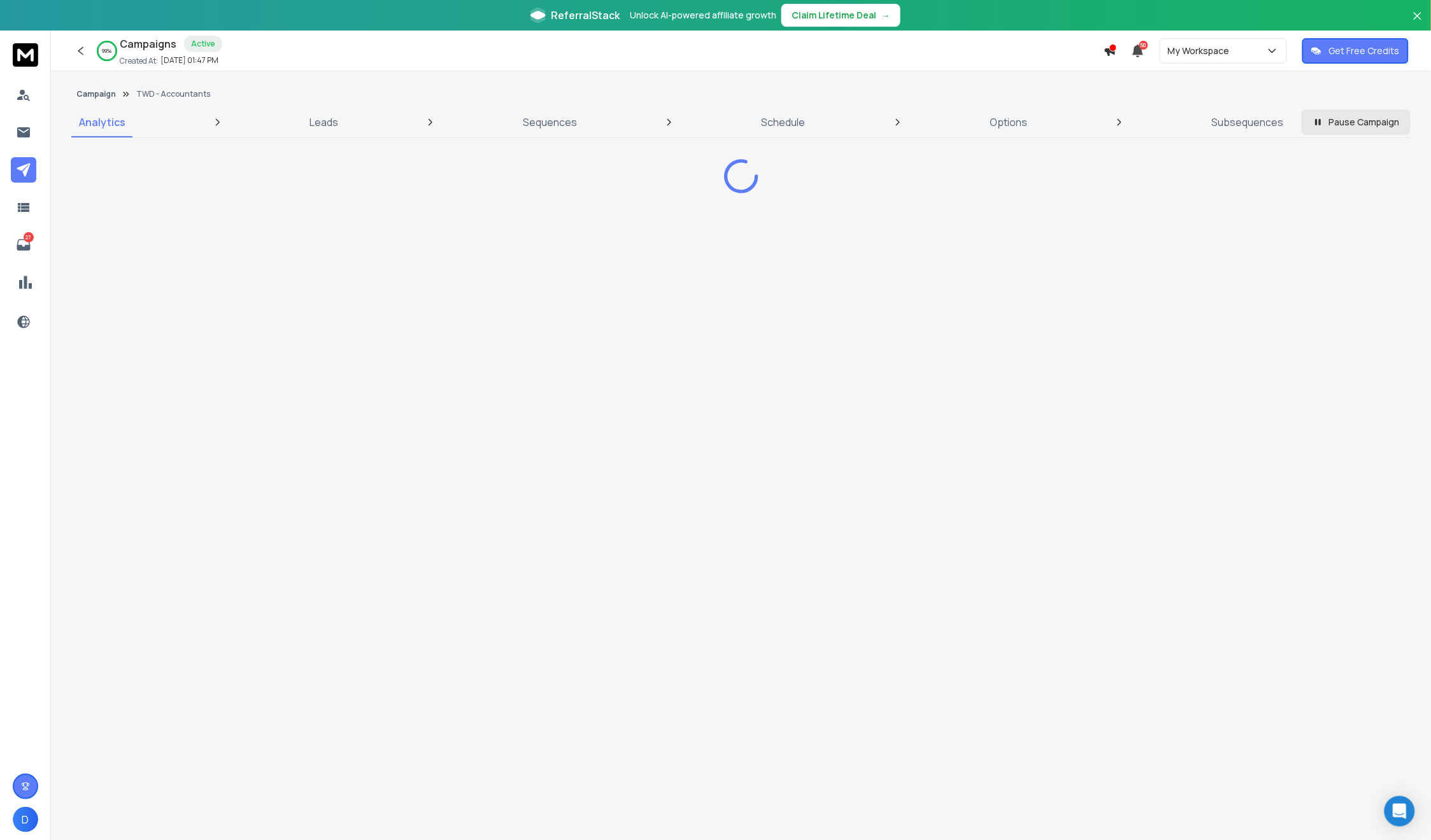
click at [1351, 121] on button "Pause Campaign" at bounding box center [1356, 122] width 109 height 25
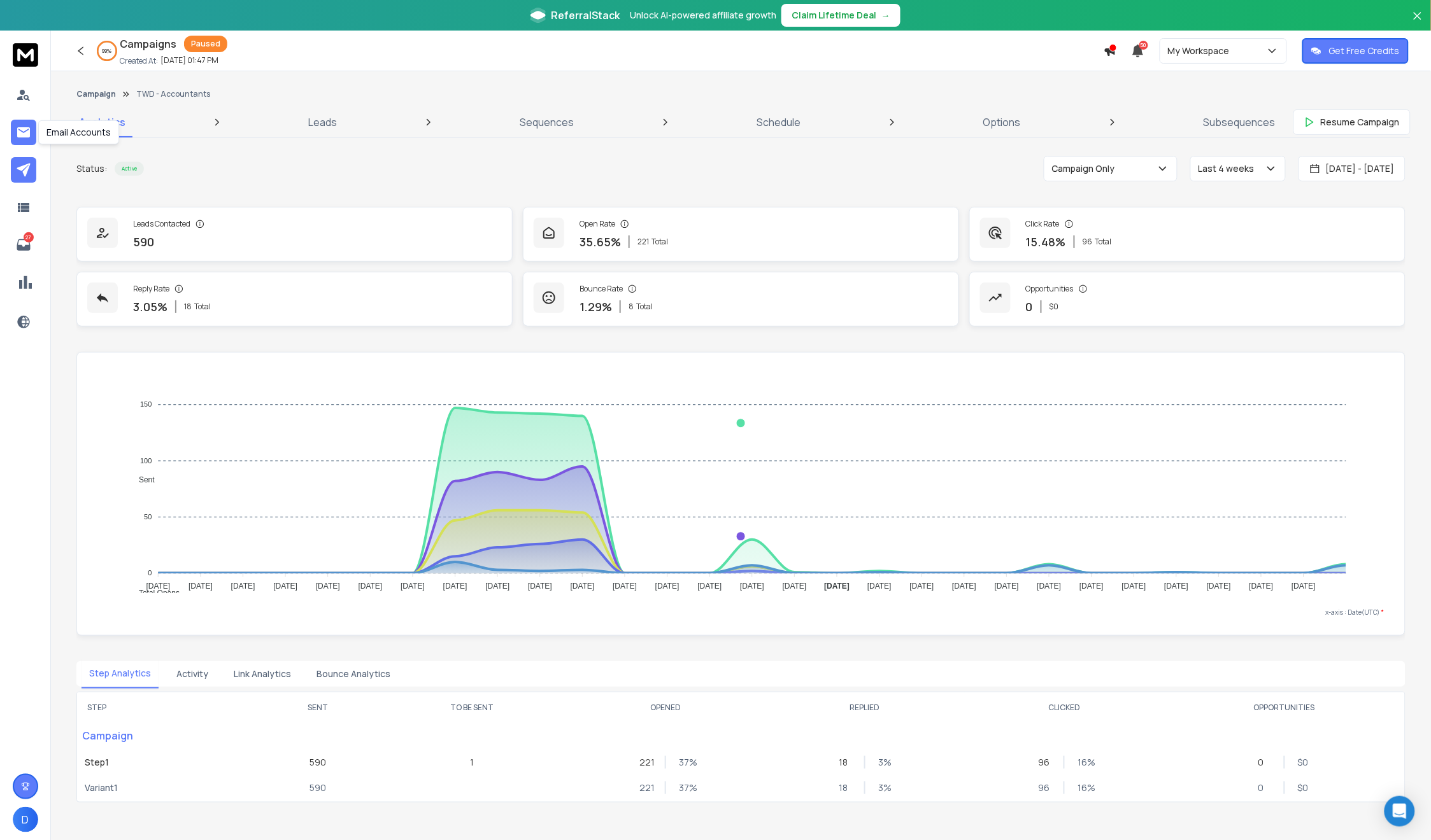
click at [27, 131] on icon at bounding box center [24, 132] width 13 height 10
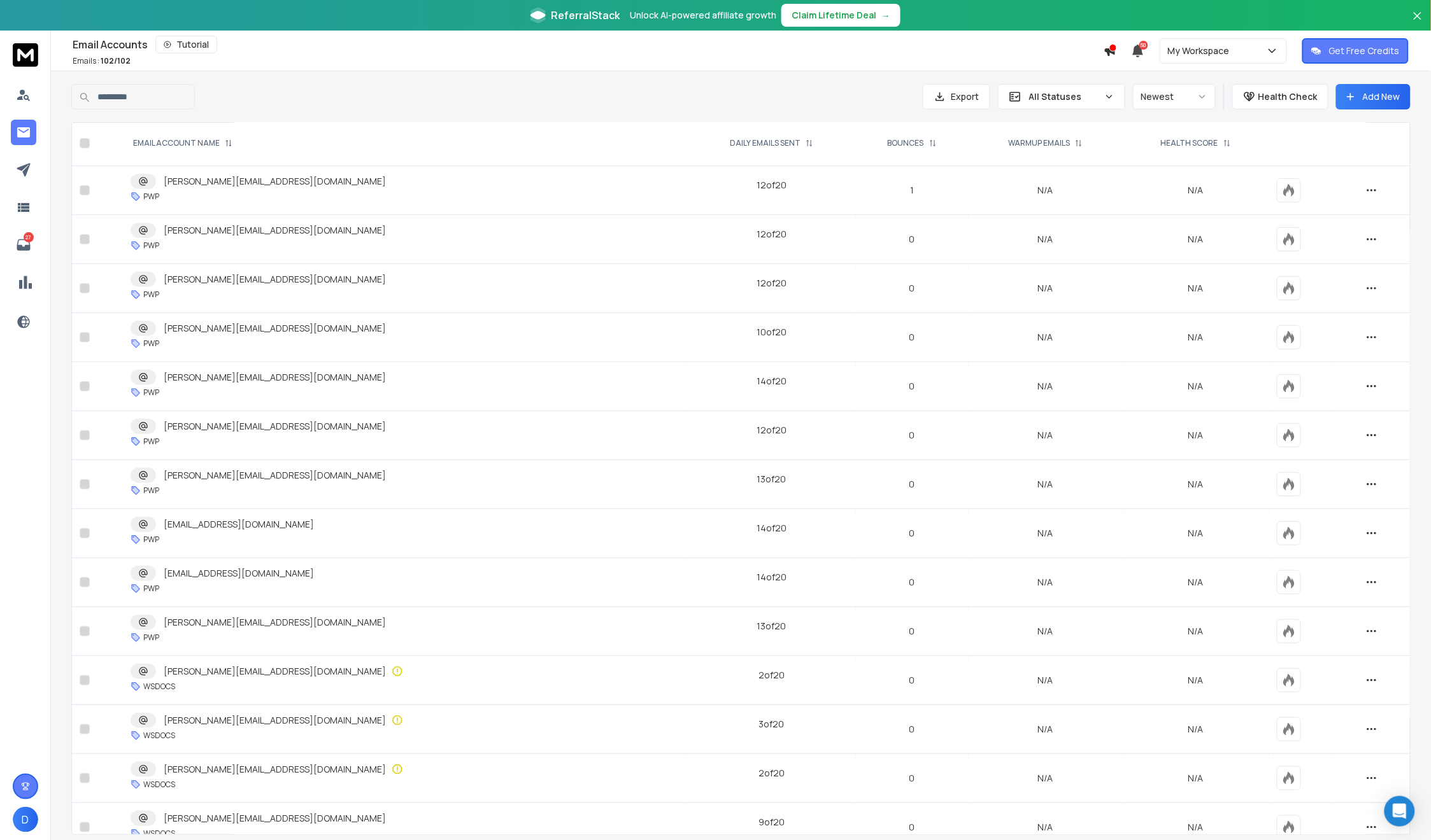
scroll to position [4343, 0]
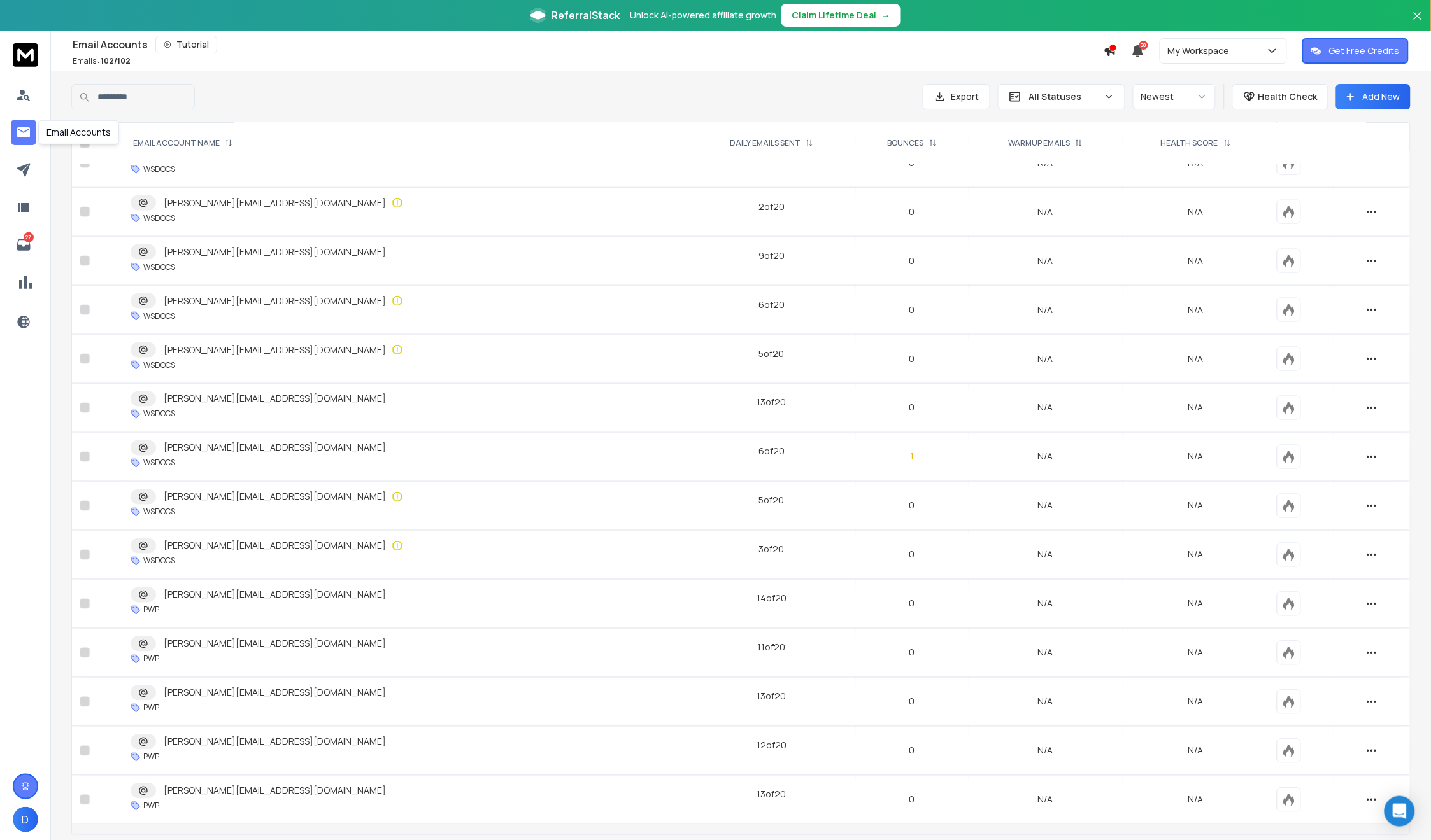
click at [26, 130] on icon at bounding box center [24, 133] width 15 height 15
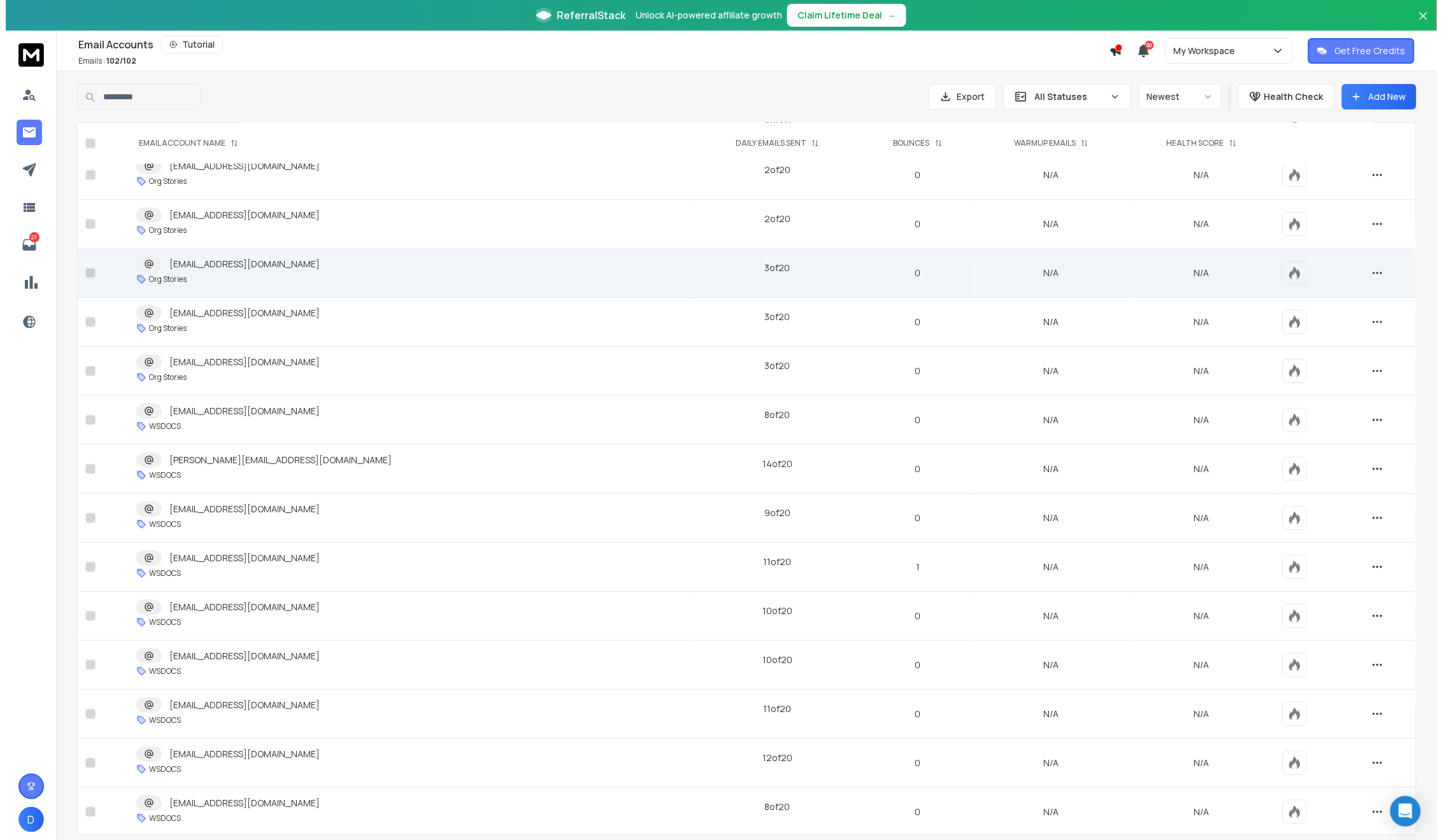
scroll to position [0, 0]
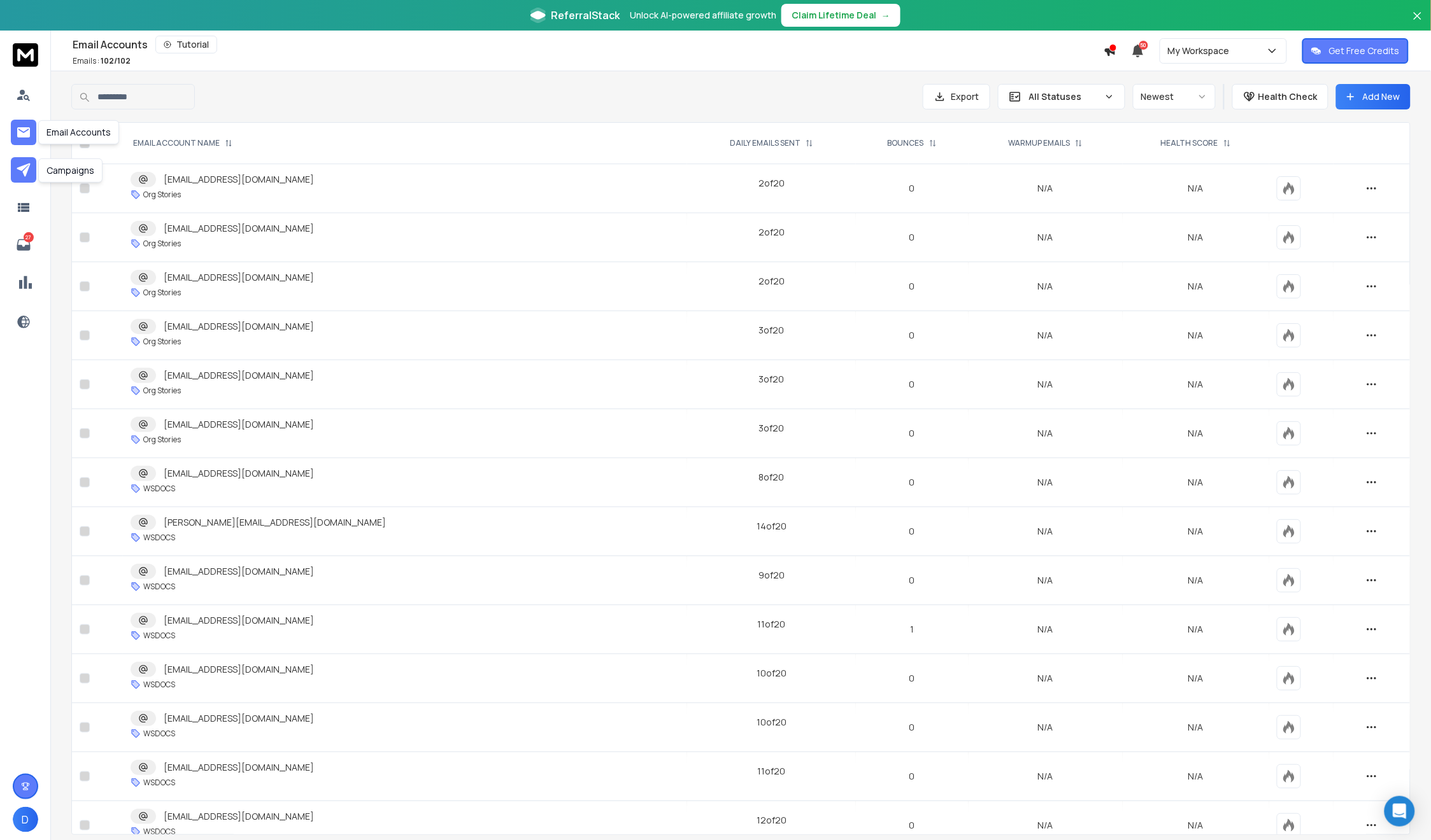
click at [26, 174] on icon at bounding box center [24, 170] width 15 height 15
